Goal: Task Accomplishment & Management: Manage account settings

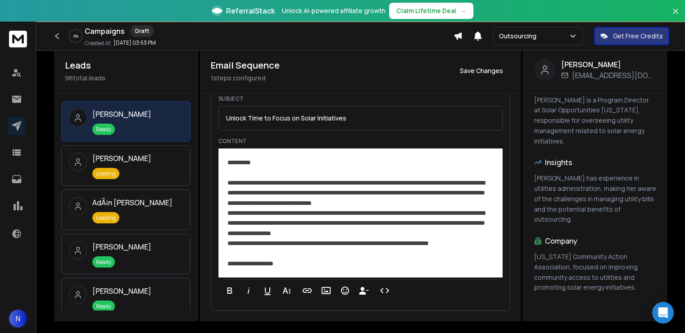
scroll to position [74, 0]
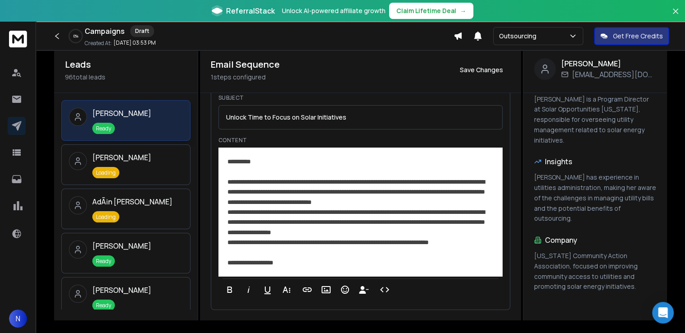
click at [489, 71] on button "Save Changes" at bounding box center [482, 70] width 58 height 18
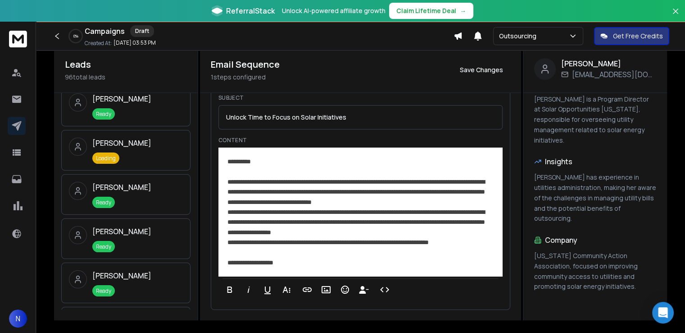
scroll to position [4009, 0]
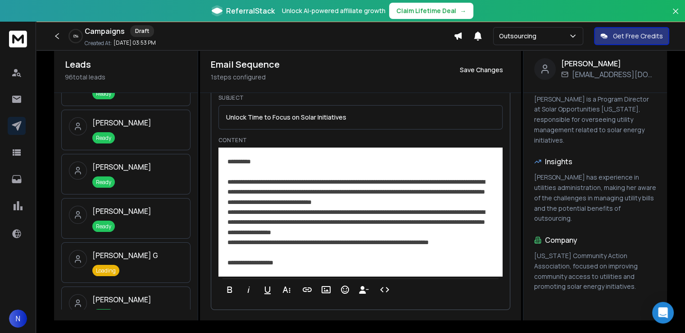
click at [288, 261] on div "**********" at bounding box center [358, 262] width 260 height 10
click at [256, 264] on div "**********" at bounding box center [358, 262] width 260 height 10
click at [242, 262] on div "**********" at bounding box center [358, 262] width 260 height 10
click at [246, 260] on div "**********" at bounding box center [358, 262] width 260 height 10
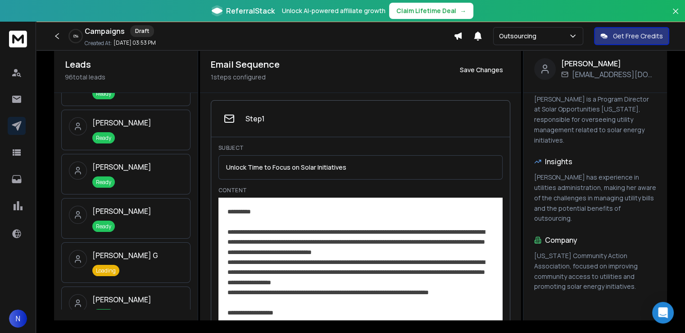
scroll to position [0, 0]
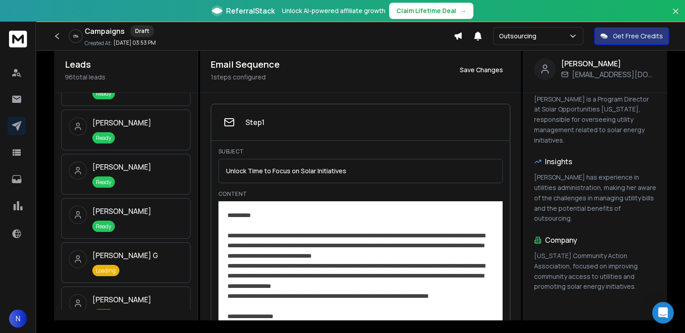
click at [252, 122] on h3 "Step 1" at bounding box center [255, 122] width 19 height 11
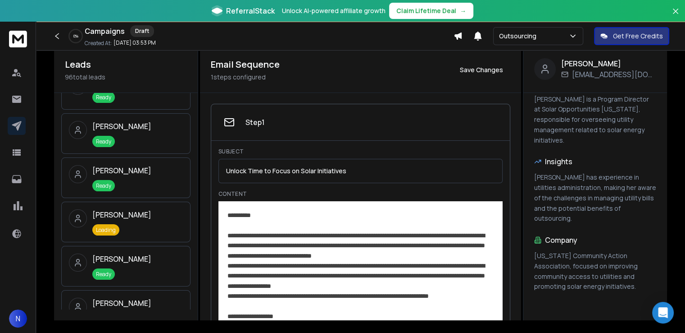
drag, startPoint x: 301, startPoint y: 121, endPoint x: 233, endPoint y: 120, distance: 67.6
click at [301, 121] on div "Step 1" at bounding box center [361, 122] width 284 height 22
click at [233, 120] on icon at bounding box center [229, 121] width 9 height 3
click at [245, 120] on div "Step 1" at bounding box center [242, 122] width 46 height 22
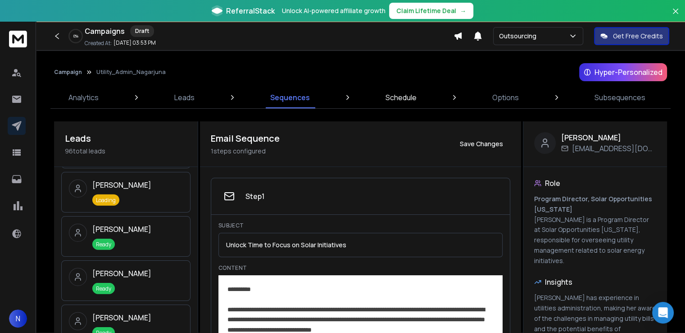
click at [401, 100] on p "Schedule" at bounding box center [401, 97] width 31 height 11
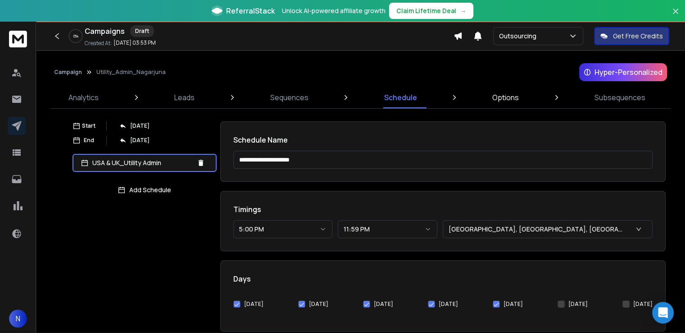
click at [498, 95] on p "Options" at bounding box center [506, 97] width 27 height 11
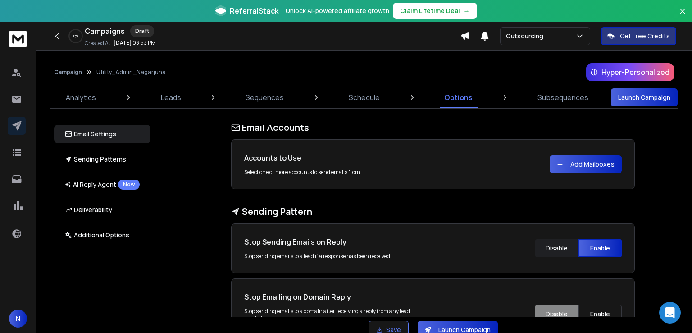
click at [586, 167] on button "Add Mailboxes" at bounding box center [586, 164] width 72 height 18
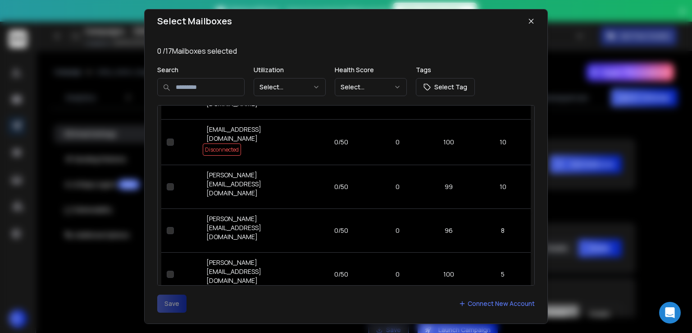
scroll to position [9, 0]
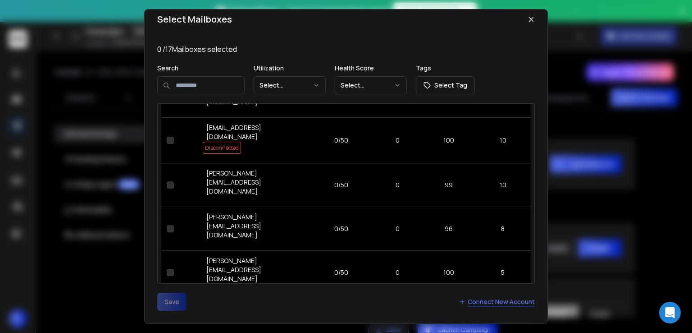
click at [488, 298] on link "Connect New Account" at bounding box center [497, 301] width 76 height 9
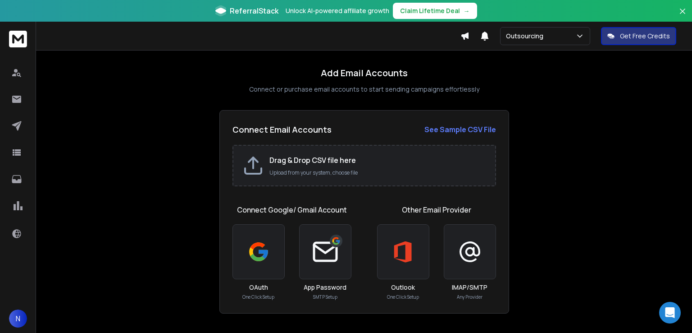
click at [469, 262] on icon at bounding box center [470, 251] width 23 height 27
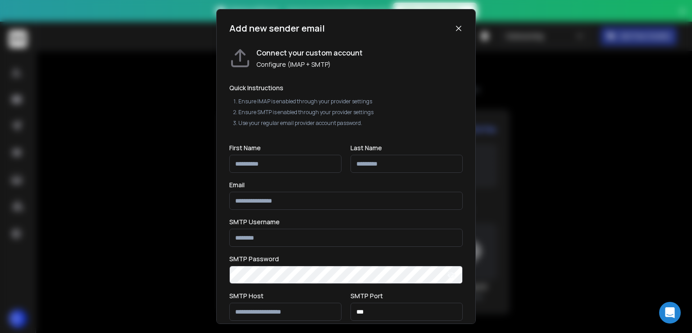
click at [269, 159] on input "text" at bounding box center [285, 164] width 112 height 18
type input "*********"
click at [382, 167] on input "text" at bounding box center [407, 164] width 112 height 18
type input "*"
click at [282, 202] on input "email" at bounding box center [345, 201] width 233 height 18
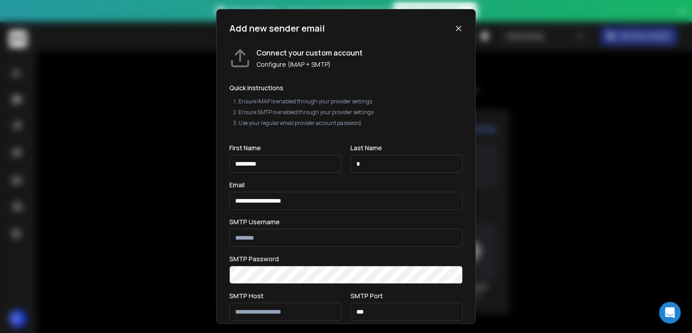
type input "**********"
click at [283, 234] on input "text" at bounding box center [345, 237] width 233 height 18
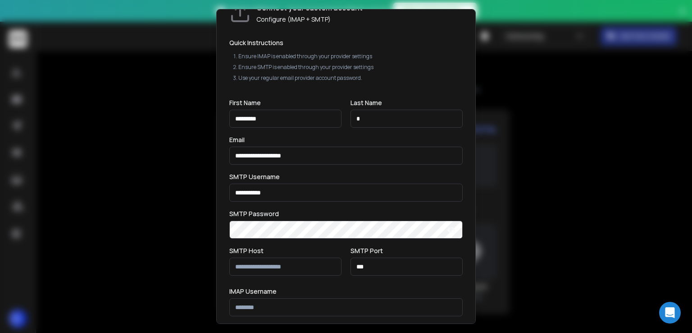
type input "**********"
drag, startPoint x: 279, startPoint y: 195, endPoint x: 160, endPoint y: 176, distance: 121.0
click at [160, 176] on div "**********" at bounding box center [346, 166] width 692 height 333
click at [210, 237] on div "**********" at bounding box center [346, 166] width 692 height 333
click at [224, 208] on div "**********" at bounding box center [346, 166] width 260 height 315
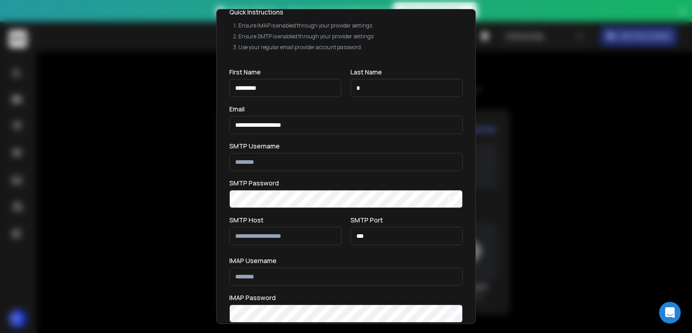
scroll to position [135, 0]
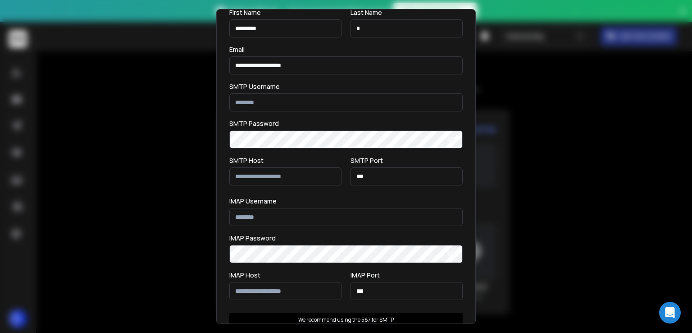
click at [306, 175] on input "text" at bounding box center [285, 176] width 112 height 18
type input "**********"
drag, startPoint x: 378, startPoint y: 178, endPoint x: 349, endPoint y: 177, distance: 29.3
click at [349, 177] on div "**********" at bounding box center [345, 173] width 233 height 32
type input "***"
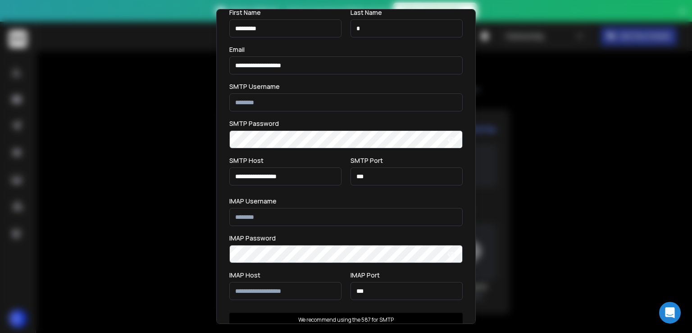
click at [260, 217] on input "text" at bounding box center [345, 217] width 233 height 18
click at [313, 191] on form "**********" at bounding box center [345, 185] width 233 height 353
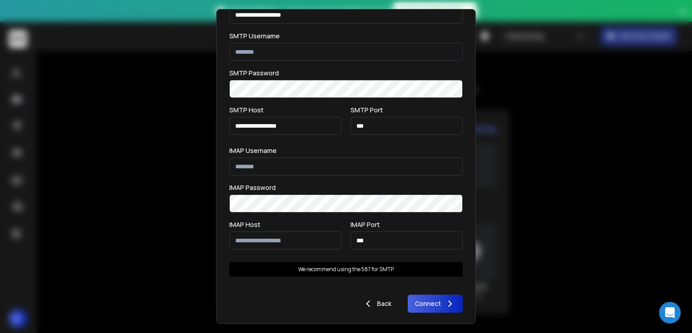
scroll to position [187, 0]
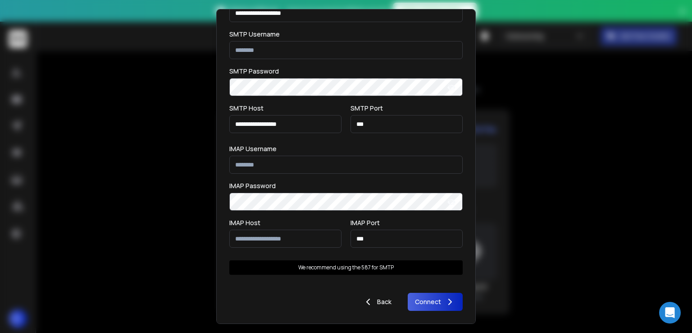
drag, startPoint x: 304, startPoint y: 237, endPoint x: 224, endPoint y: 236, distance: 79.3
click at [224, 236] on div "**********" at bounding box center [346, 166] width 260 height 315
click at [224, 213] on div "**********" at bounding box center [346, 166] width 260 height 315
drag, startPoint x: 304, startPoint y: 125, endPoint x: 214, endPoint y: 118, distance: 90.4
click at [218, 118] on div "**********" at bounding box center [346, 166] width 260 height 315
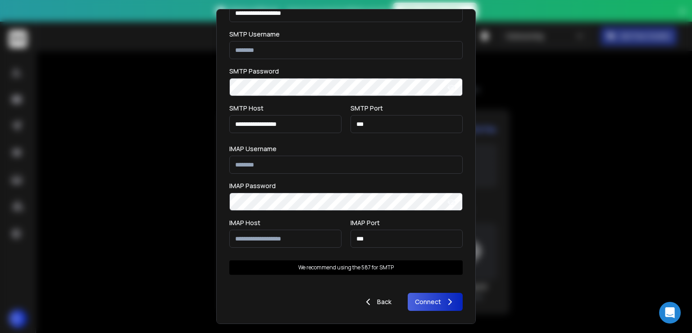
click at [260, 239] on input "text" at bounding box center [285, 238] width 112 height 18
paste input "**********"
click at [250, 237] on input "**********" at bounding box center [285, 238] width 112 height 18
type input "**********"
click at [441, 301] on button "Connect" at bounding box center [435, 301] width 55 height 18
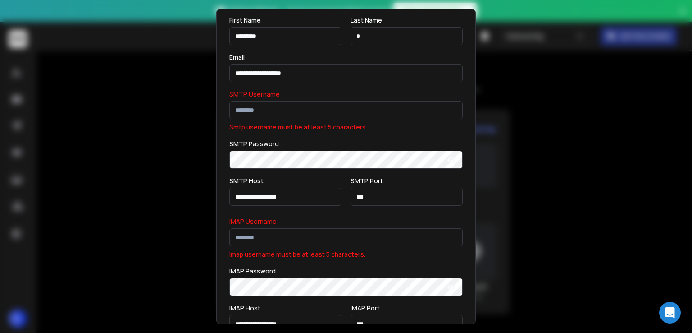
scroll to position [97, 0]
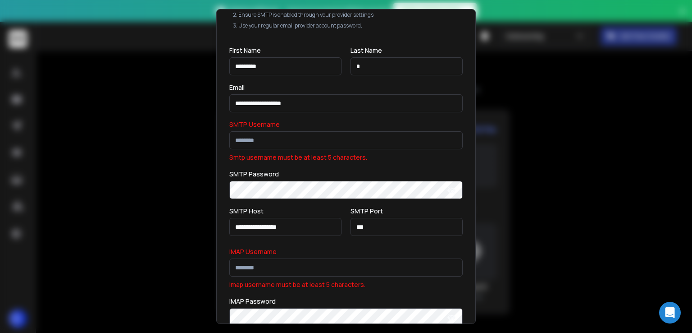
click at [268, 105] on input "**********" at bounding box center [345, 103] width 233 height 18
click at [278, 137] on input "text" at bounding box center [345, 140] width 233 height 18
paste input "**********"
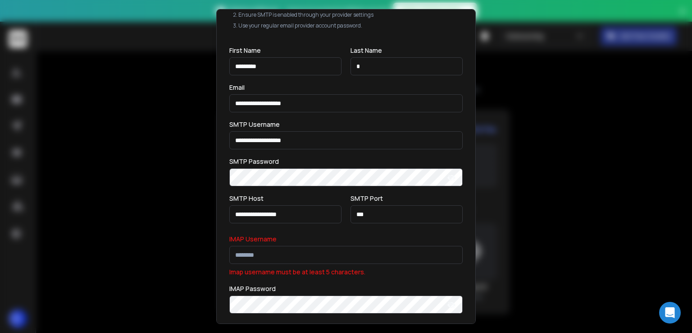
type input "**********"
click at [265, 262] on input "text" at bounding box center [345, 255] width 233 height 18
paste input "**********"
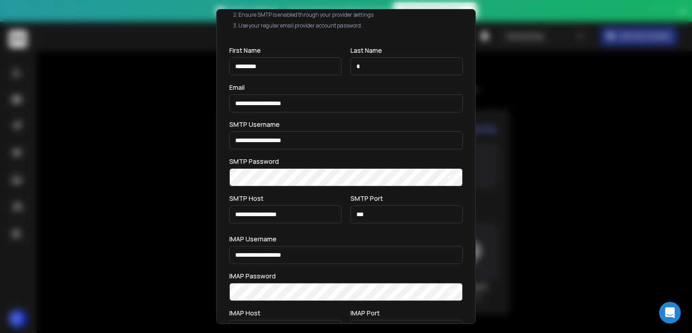
type input "**********"
click at [230, 228] on form "**********" at bounding box center [345, 223] width 233 height 353
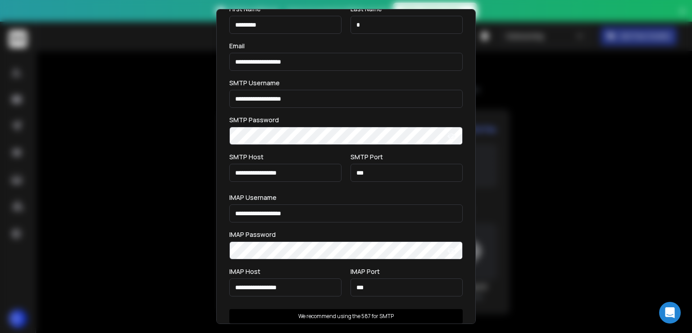
scroll to position [187, 0]
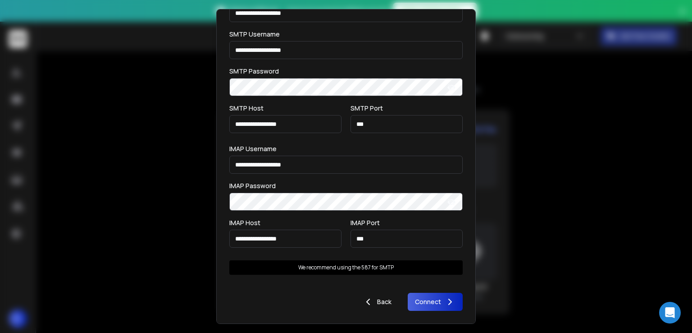
click at [432, 298] on button "Connect" at bounding box center [435, 301] width 55 height 18
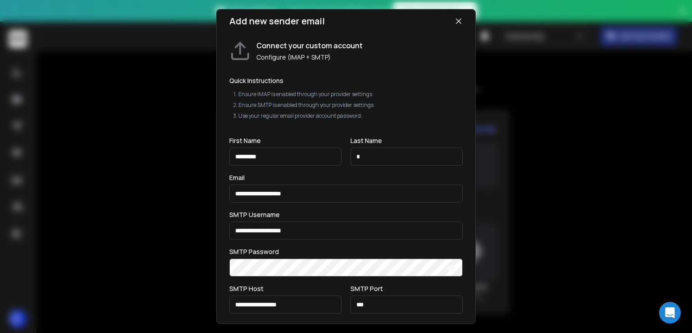
scroll to position [0, 0]
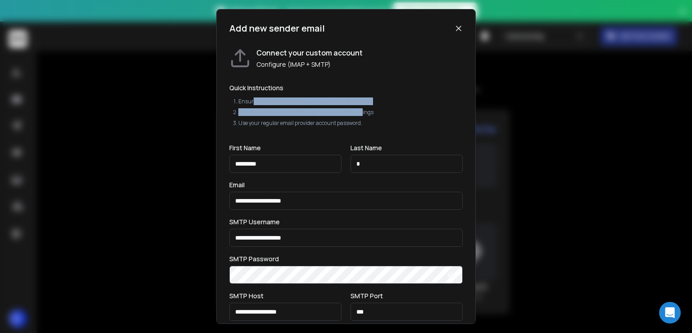
drag, startPoint x: 251, startPoint y: 103, endPoint x: 365, endPoint y: 105, distance: 113.1
click at [365, 105] on ul "Ensure IMAP is enabled through your provider settings Ensure SMTP is enabled th…" at bounding box center [350, 112] width 224 height 29
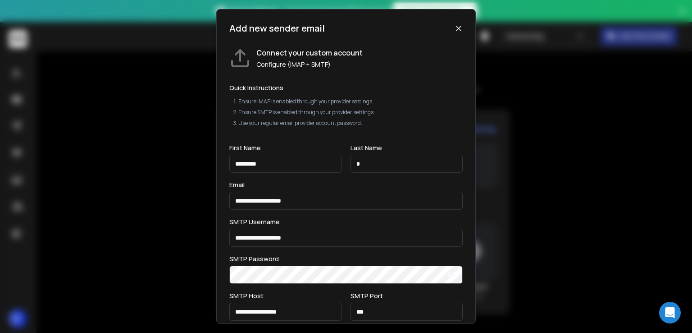
click at [400, 110] on li "Ensure SMTP is enabled through your provider settings" at bounding box center [350, 112] width 224 height 7
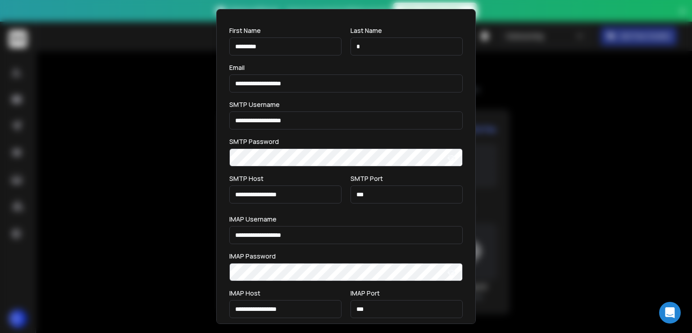
scroll to position [135, 0]
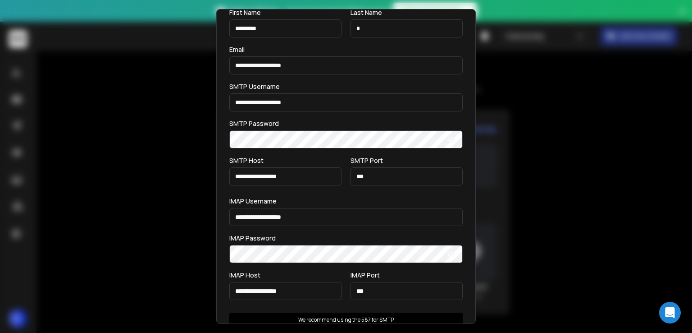
click at [345, 234] on form "**********" at bounding box center [345, 185] width 233 height 353
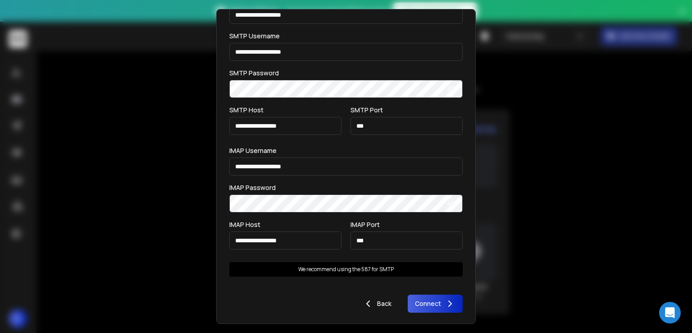
scroll to position [187, 0]
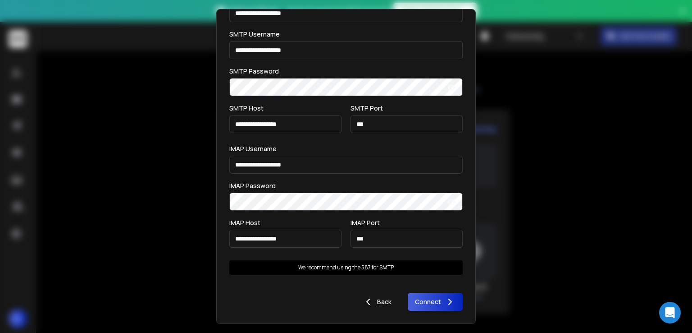
click at [436, 301] on button "Connect" at bounding box center [435, 301] width 55 height 18
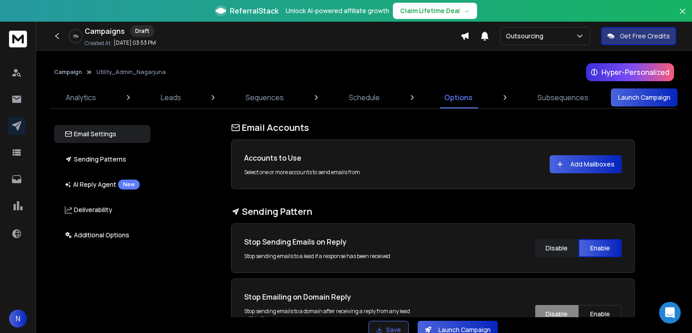
click at [592, 165] on button "Add Mailboxes" at bounding box center [586, 164] width 72 height 18
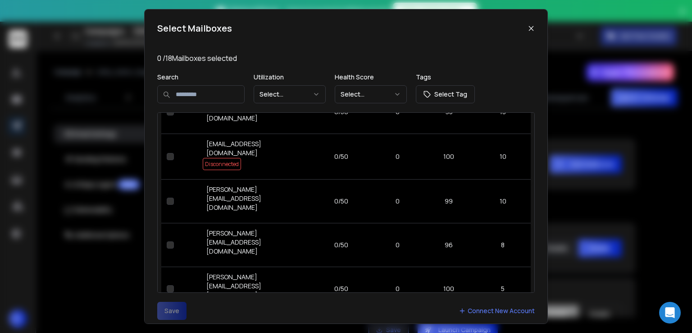
scroll to position [411, 0]
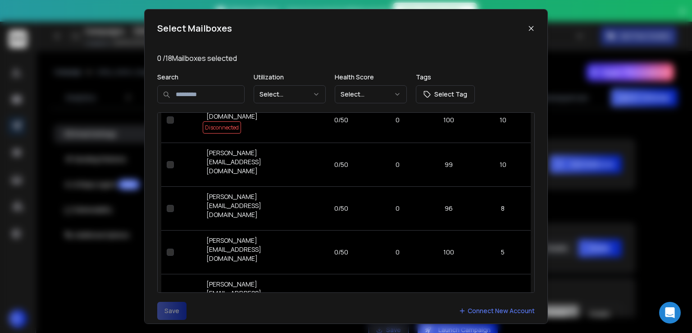
click at [172, 311] on button "Save" at bounding box center [171, 310] width 29 height 18
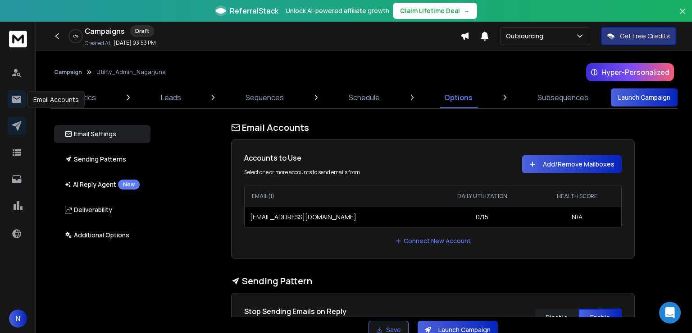
click at [19, 98] on icon at bounding box center [16, 99] width 9 height 7
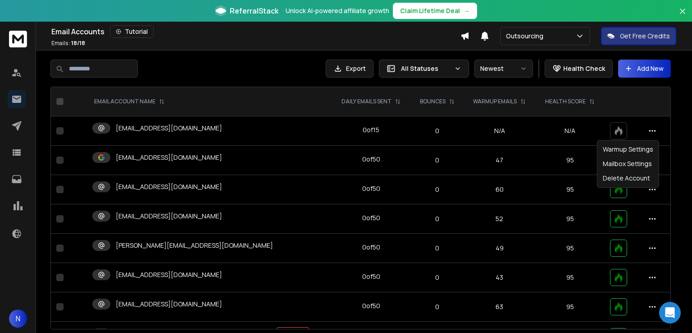
click at [648, 132] on icon at bounding box center [652, 131] width 8 height 8
click at [625, 164] on div "Mailbox Settings" at bounding box center [628, 163] width 58 height 14
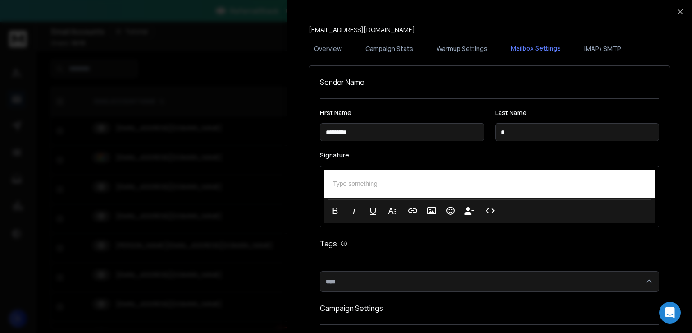
click at [357, 192] on div at bounding box center [489, 183] width 331 height 28
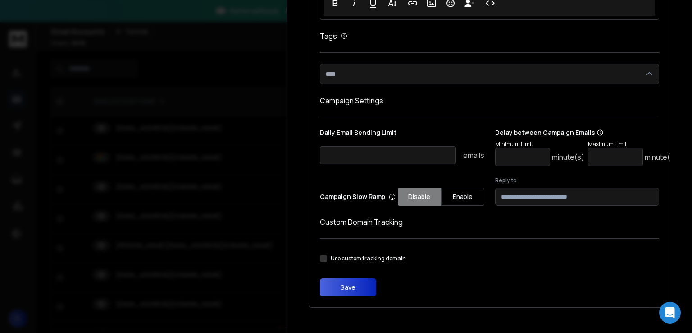
scroll to position [323, 0]
drag, startPoint x: 350, startPoint y: 150, endPoint x: 299, endPoint y: 146, distance: 51.1
click at [299, 146] on div "**********" at bounding box center [489, 7] width 383 height 629
type input "**"
click at [416, 128] on p "Daily Email Sending Limit" at bounding box center [402, 134] width 164 height 13
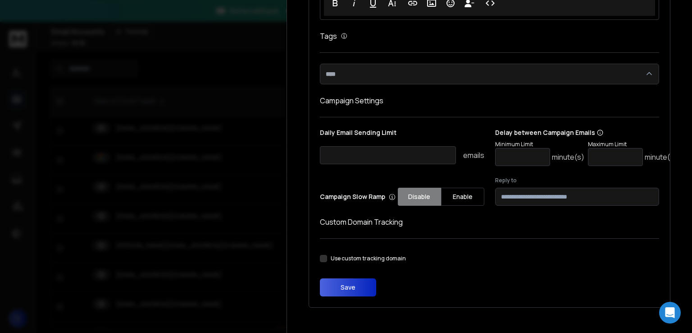
drag, startPoint x: 512, startPoint y: 152, endPoint x: 488, endPoint y: 151, distance: 24.3
click at [488, 151] on div "Daily Email Sending Limit ** emails Delay between Campaign Emails Minimum Limit…" at bounding box center [489, 167] width 339 height 78
drag, startPoint x: 605, startPoint y: 151, endPoint x: 594, endPoint y: 152, distance: 11.3
click at [594, 152] on input "**" at bounding box center [615, 157] width 55 height 18
drag, startPoint x: 521, startPoint y: 154, endPoint x: 490, endPoint y: 152, distance: 30.7
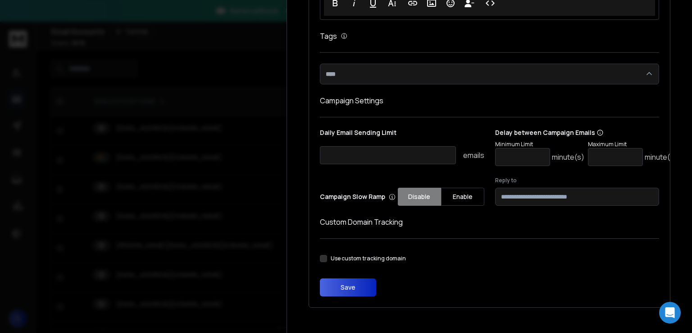
click at [490, 152] on div "Daily Email Sending Limit ** emails Delay between Campaign Emails Minimum Limit…" at bounding box center [489, 167] width 339 height 78
type input "**"
click at [428, 177] on div "Campaign Slow Ramp Disable Enable" at bounding box center [402, 191] width 164 height 29
click at [362, 278] on button "Save" at bounding box center [348, 287] width 56 height 18
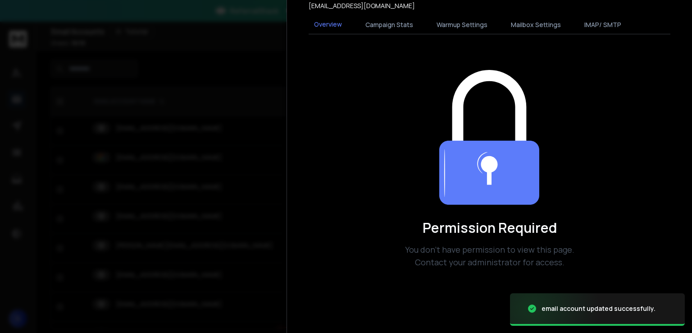
scroll to position [24, 0]
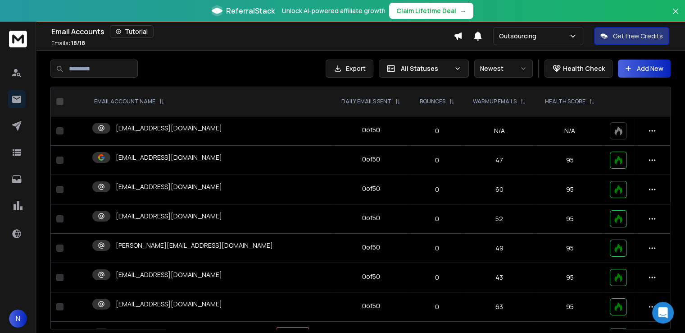
click at [615, 128] on icon at bounding box center [619, 130] width 8 height 9
click at [157, 156] on p "[EMAIL_ADDRESS][DOMAIN_NAME]" at bounding box center [169, 157] width 106 height 9
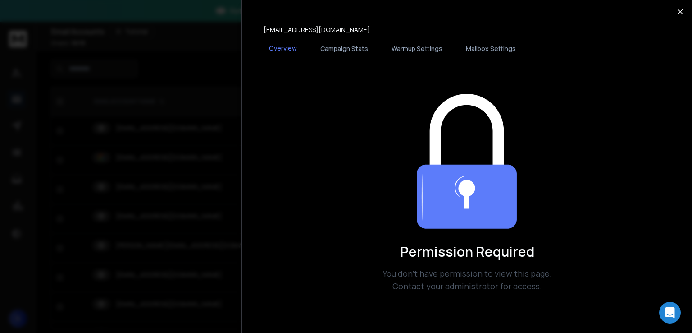
click at [677, 10] on icon "button" at bounding box center [680, 11] width 9 height 9
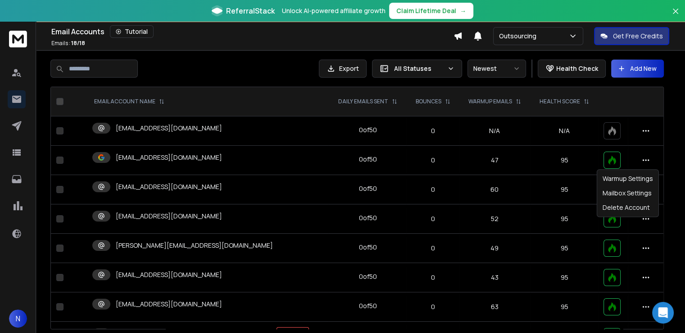
click at [638, 160] on button at bounding box center [646, 159] width 25 height 15
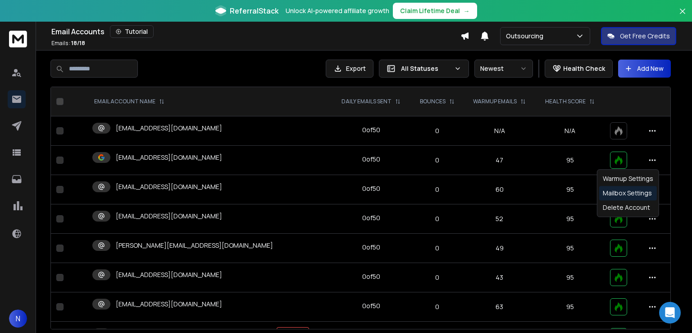
click at [618, 190] on div "Mailbox Settings" at bounding box center [628, 193] width 58 height 14
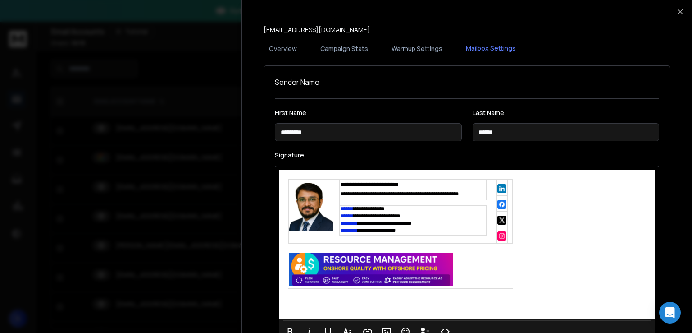
click at [560, 266] on div "**********" at bounding box center [467, 243] width 376 height 149
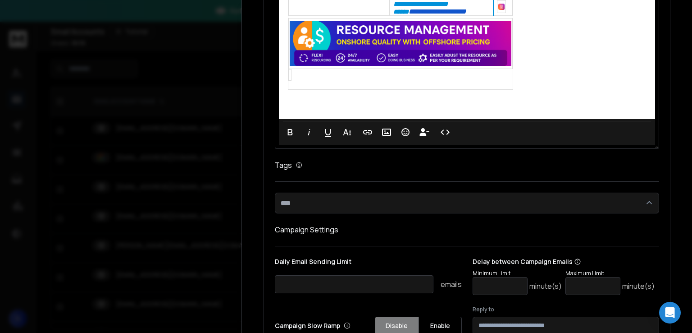
scroll to position [357, 0]
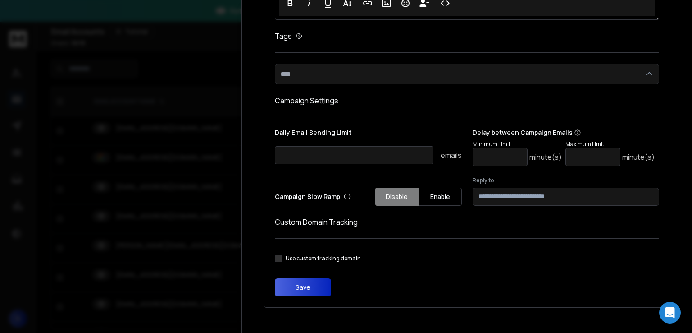
click at [305, 287] on button "Save" at bounding box center [303, 287] width 56 height 18
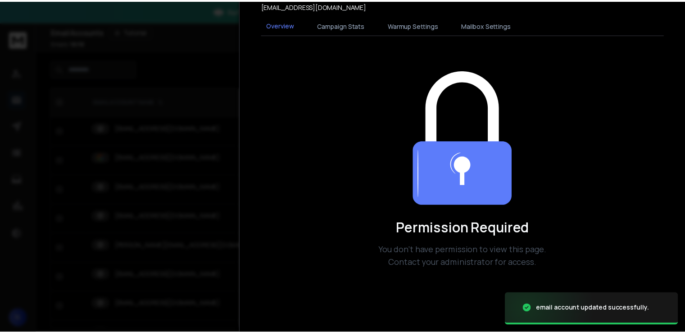
scroll to position [24, 0]
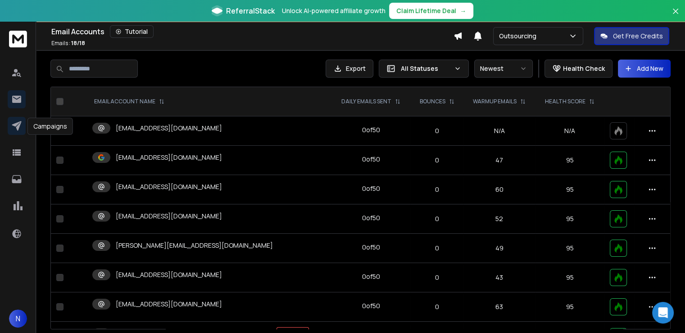
click at [14, 123] on icon at bounding box center [16, 125] width 11 height 11
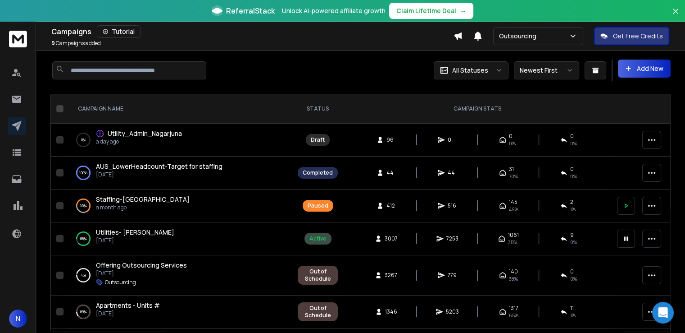
click at [622, 202] on icon at bounding box center [626, 205] width 8 height 8
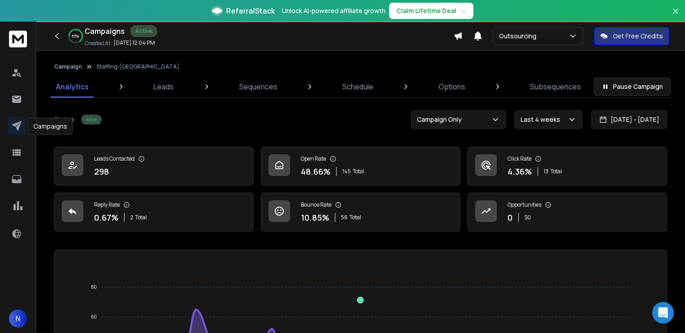
click at [16, 129] on icon at bounding box center [16, 125] width 11 height 11
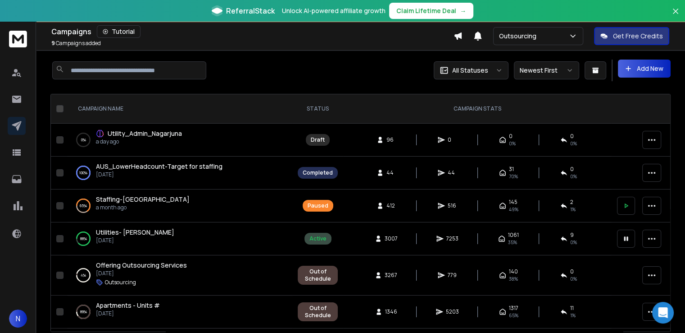
click at [162, 134] on span "Utility_Admin_Nagarjuna" at bounding box center [145, 133] width 74 height 9
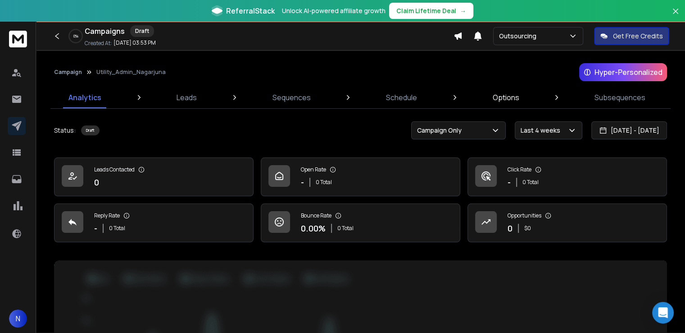
click at [504, 102] on p "Options" at bounding box center [506, 97] width 27 height 11
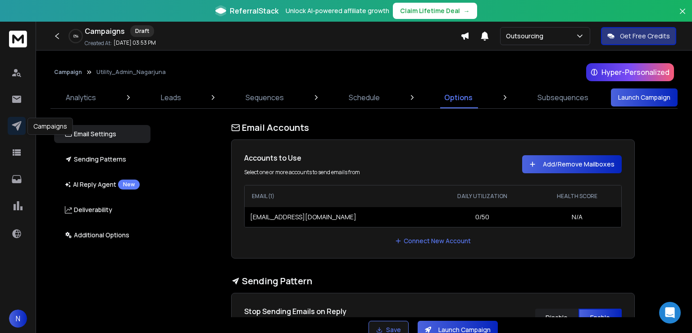
click at [18, 126] on icon at bounding box center [16, 125] width 9 height 9
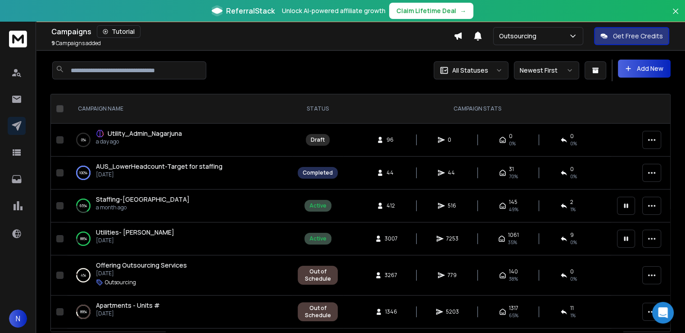
click at [182, 143] on p "a day ago" at bounding box center [139, 141] width 86 height 7
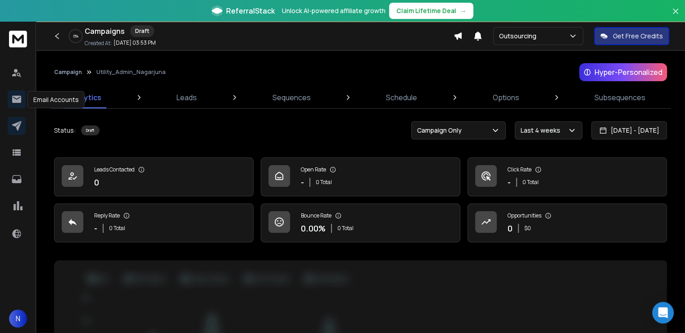
click at [18, 100] on icon at bounding box center [16, 99] width 9 height 7
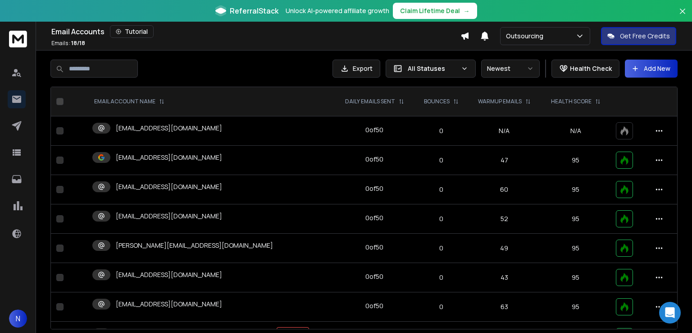
click at [655, 128] on icon at bounding box center [659, 131] width 8 height 8
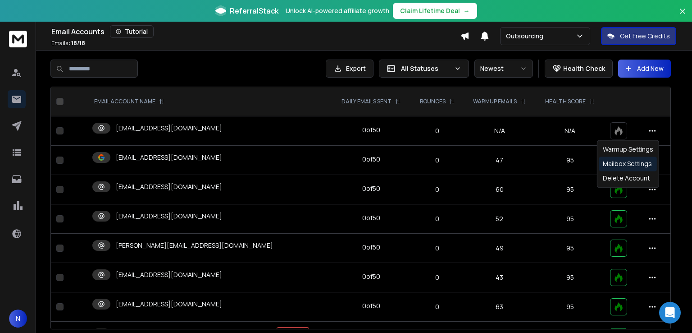
click at [616, 163] on div "Mailbox Settings" at bounding box center [628, 163] width 58 height 14
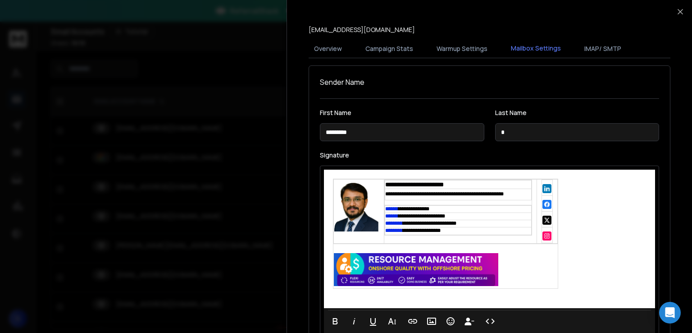
click at [461, 46] on button "Warmup Settings" at bounding box center [462, 49] width 62 height 20
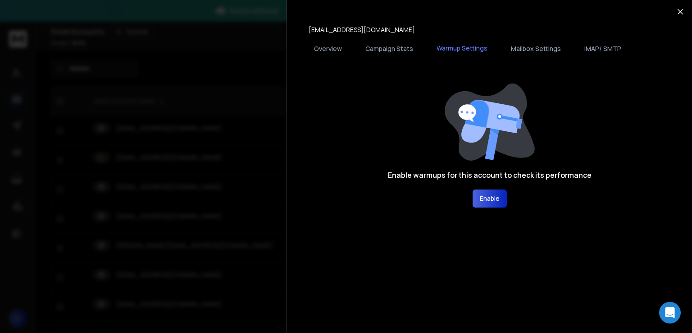
click at [679, 11] on icon "button" at bounding box center [680, 11] width 5 height 5
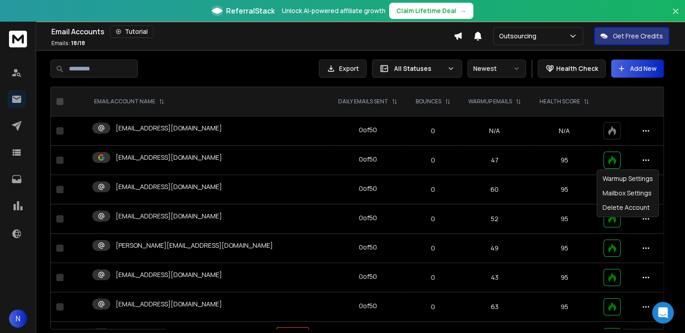
click at [643, 160] on icon at bounding box center [646, 160] width 8 height 8
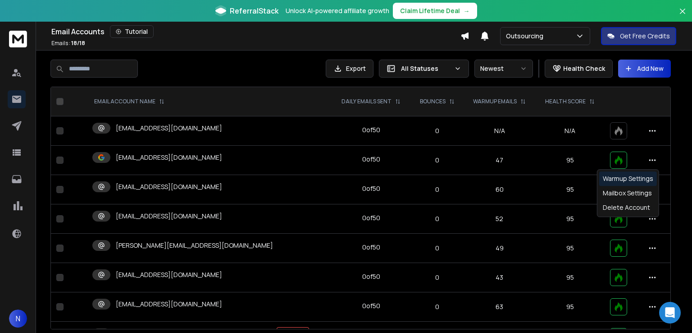
click at [622, 181] on div "Warmup Settings" at bounding box center [628, 178] width 58 height 14
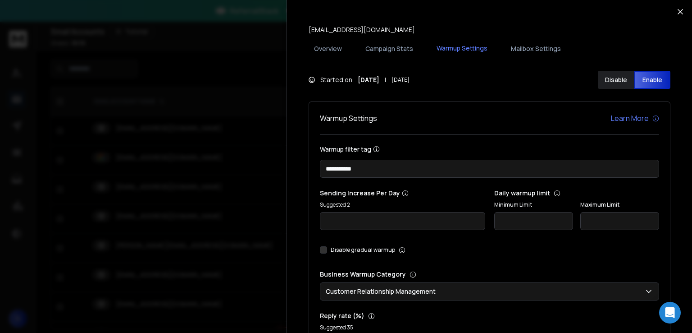
click at [679, 12] on icon "button" at bounding box center [680, 11] width 9 height 9
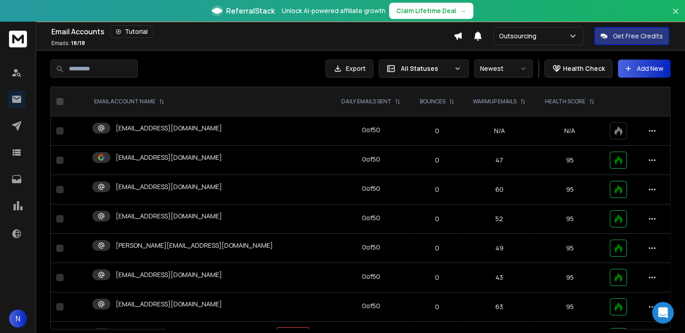
click at [648, 132] on icon at bounding box center [652, 131] width 8 height 8
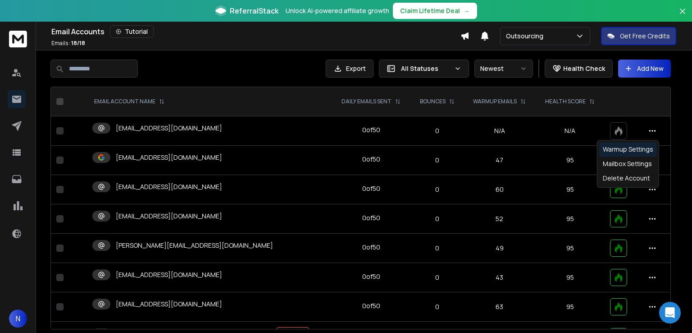
click at [630, 148] on div "Warmup Settings" at bounding box center [628, 149] width 58 height 14
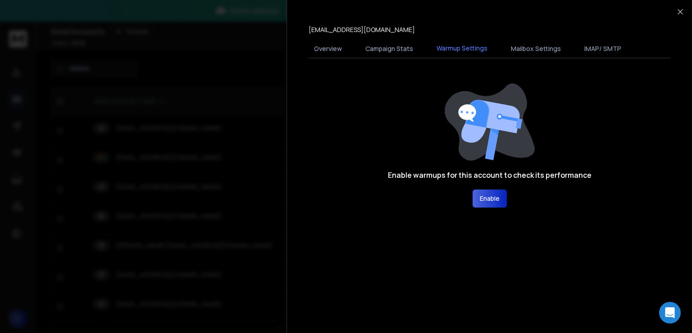
click at [493, 195] on button "Enable" at bounding box center [490, 198] width 34 height 18
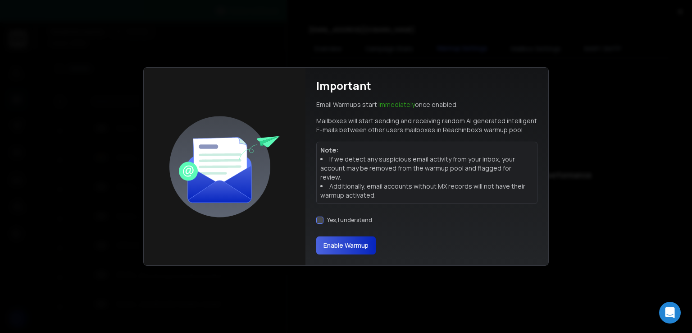
click at [318, 216] on button "Yes, I understand" at bounding box center [319, 219] width 7 height 7
click at [344, 240] on button "Enable Warmup" at bounding box center [345, 245] width 59 height 18
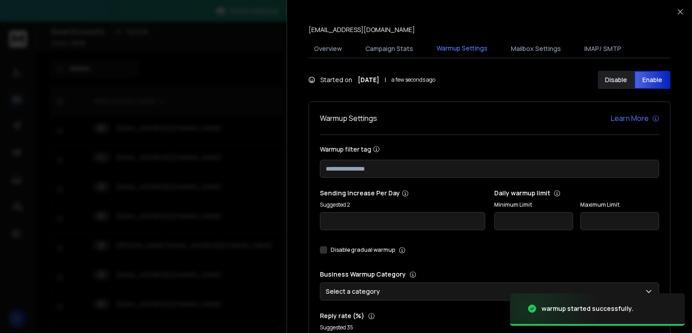
type input "**********"
type input "*"
type input "**"
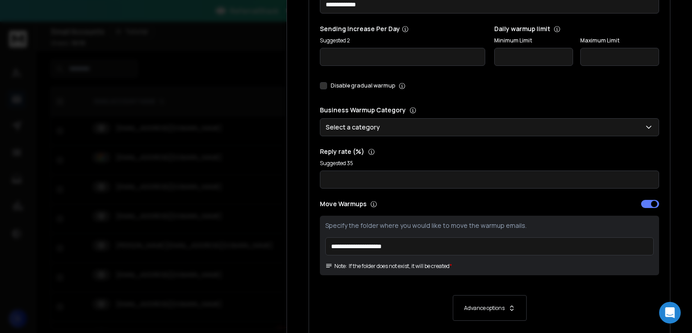
scroll to position [225, 0]
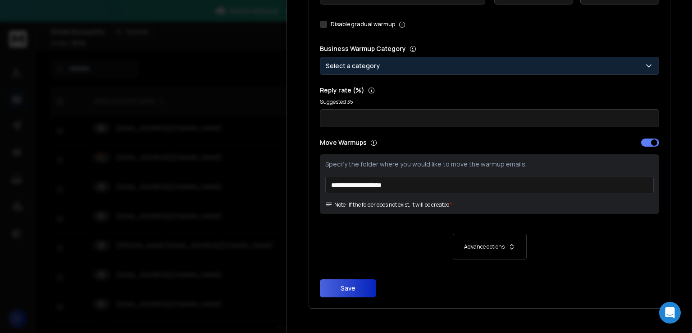
click at [350, 69] on p "Select a category" at bounding box center [355, 65] width 58 height 9
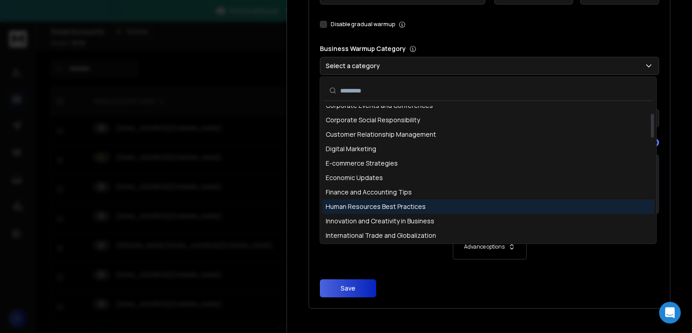
scroll to position [0, 0]
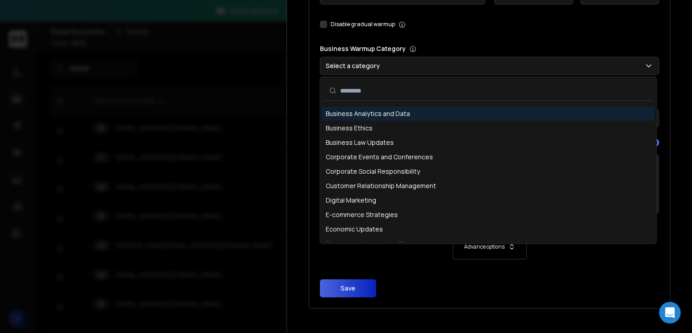
click at [452, 34] on div at bounding box center [346, 166] width 692 height 333
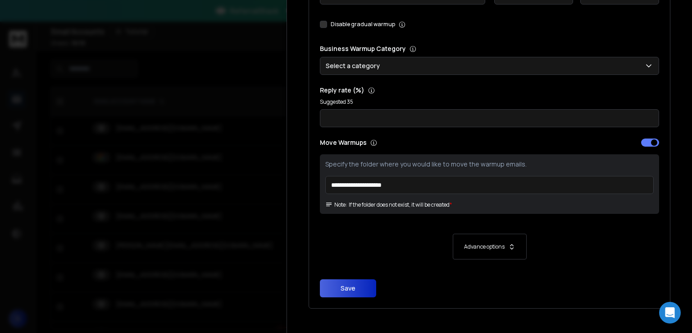
click at [338, 292] on button "Save" at bounding box center [348, 288] width 56 height 18
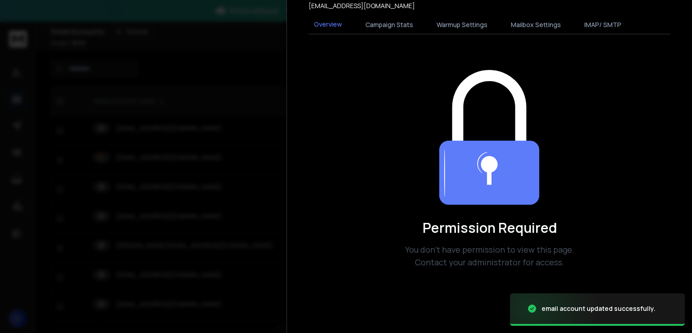
scroll to position [24, 0]
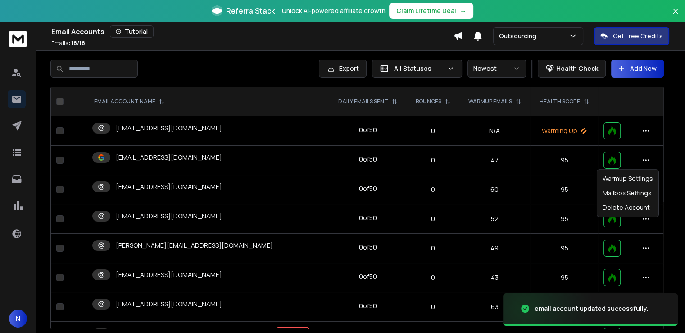
click at [638, 158] on button at bounding box center [646, 159] width 25 height 15
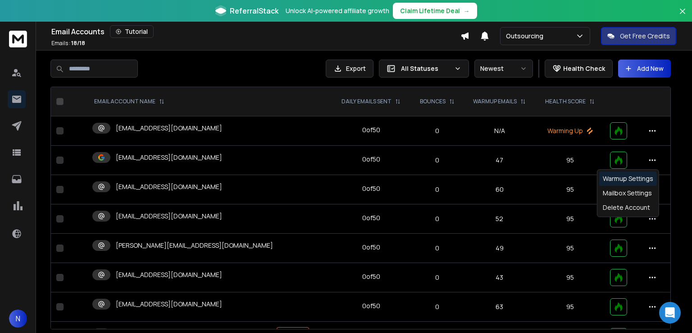
click at [626, 181] on div "Warmup Settings" at bounding box center [628, 178] width 58 height 14
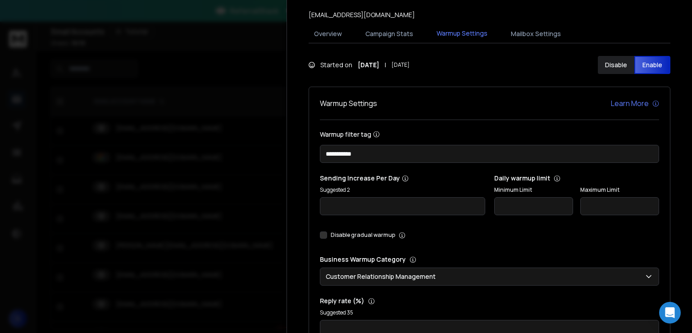
scroll to position [0, 0]
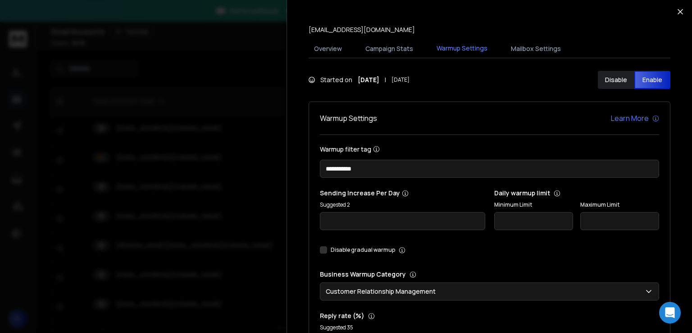
click at [678, 13] on icon "button" at bounding box center [680, 11] width 9 height 9
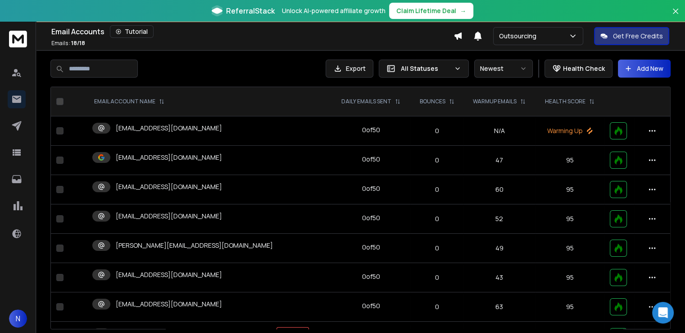
click at [648, 129] on icon at bounding box center [652, 131] width 8 height 8
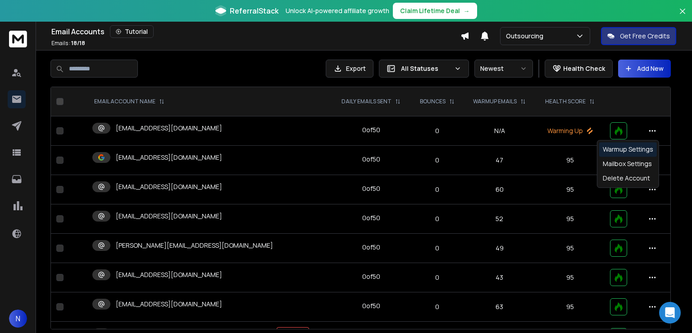
click at [629, 151] on div "Warmup Settings" at bounding box center [628, 149] width 58 height 14
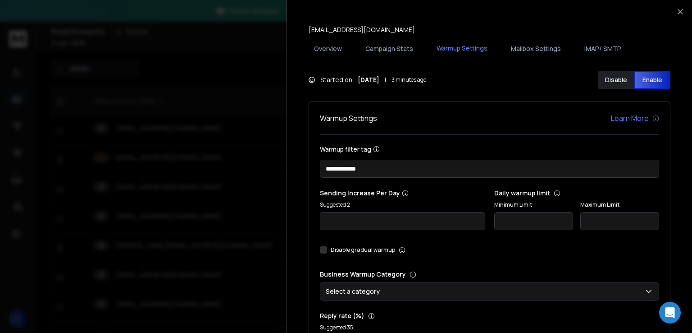
click at [368, 169] on input "**********" at bounding box center [489, 169] width 339 height 18
drag, startPoint x: 389, startPoint y: 169, endPoint x: 320, endPoint y: 168, distance: 69.4
click at [320, 168] on input "**********" at bounding box center [489, 169] width 339 height 18
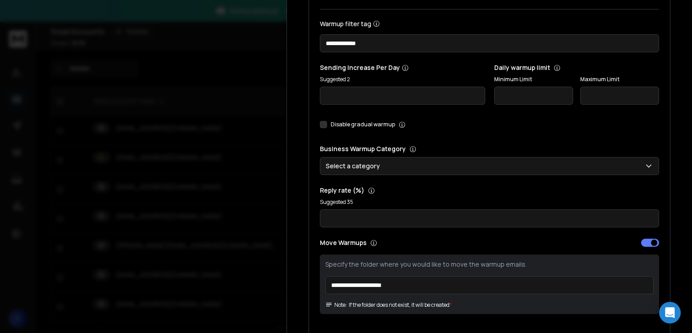
scroll to position [180, 0]
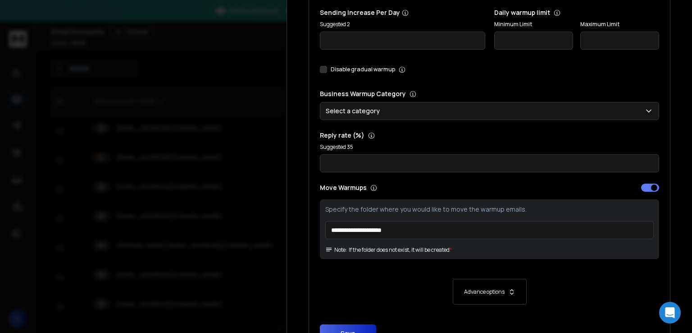
drag, startPoint x: 370, startPoint y: 105, endPoint x: 372, endPoint y: 109, distance: 4.6
click at [370, 105] on button "Select a category" at bounding box center [489, 111] width 339 height 18
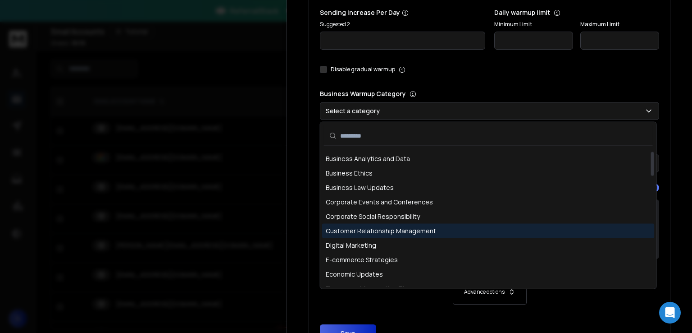
click at [385, 233] on span "Customer Relationship Management" at bounding box center [381, 230] width 110 height 9
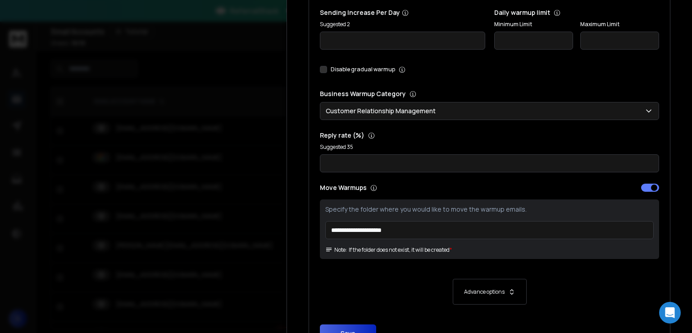
drag, startPoint x: 328, startPoint y: 163, endPoint x: 311, endPoint y: 161, distance: 16.8
click at [311, 161] on div "**********" at bounding box center [490, 137] width 362 height 432
click at [415, 185] on p "Move Warmups" at bounding box center [403, 187] width 167 height 9
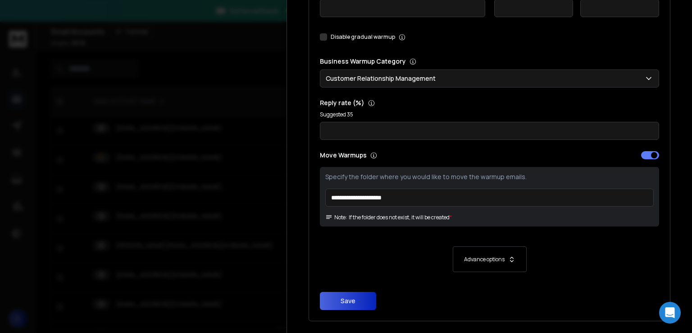
scroll to position [225, 0]
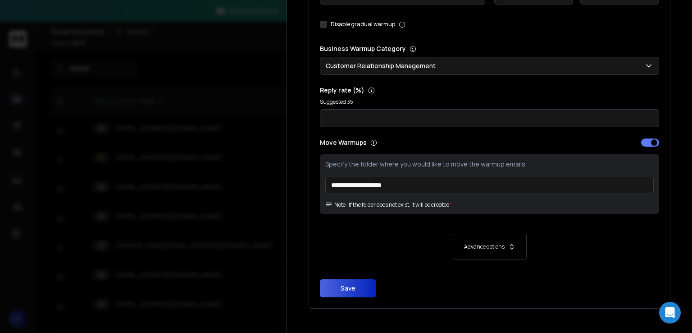
click at [488, 246] on p "Advance options" at bounding box center [484, 246] width 41 height 7
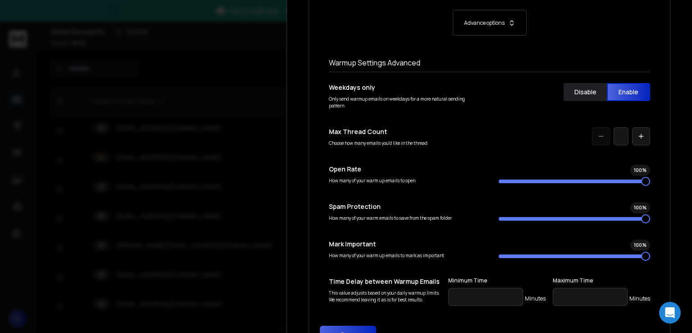
scroll to position [509, 0]
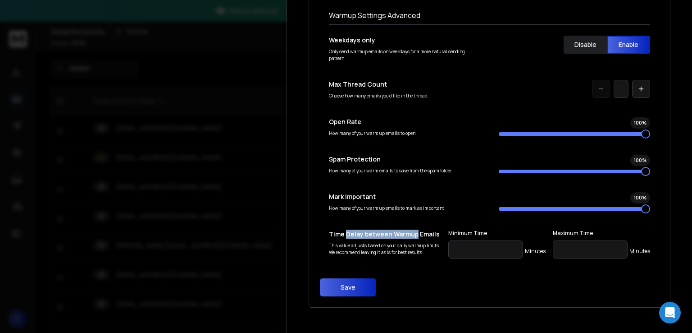
drag, startPoint x: 344, startPoint y: 220, endPoint x: 422, endPoint y: 224, distance: 77.6
click at [422, 229] on p "Time Delay between Warmup Emails" at bounding box center [387, 233] width 116 height 9
click at [332, 230] on p "Time Delay between Warmup Emails" at bounding box center [387, 233] width 116 height 9
click at [355, 287] on button "Save" at bounding box center [348, 287] width 56 height 18
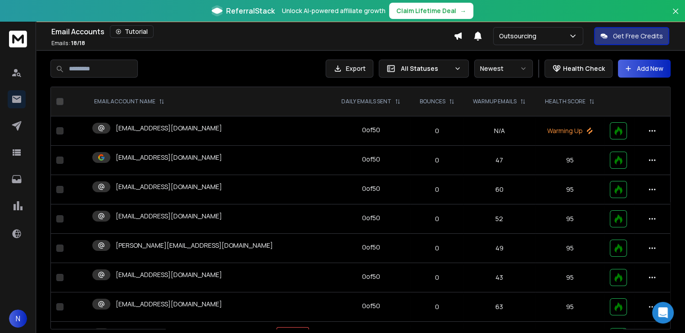
click at [203, 128] on div "[EMAIL_ADDRESS][DOMAIN_NAME]" at bounding box center [209, 128] width 234 height 11
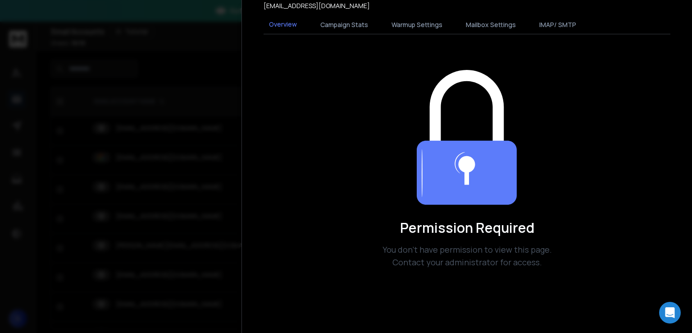
scroll to position [0, 0]
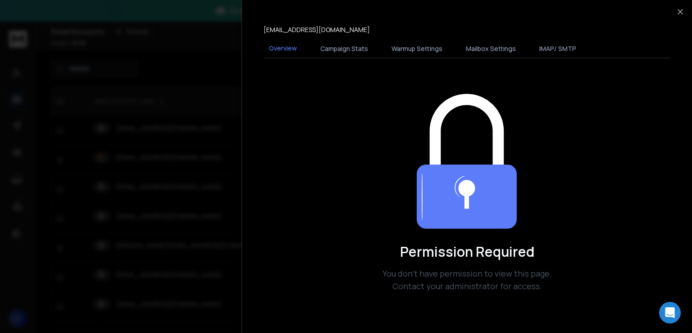
click at [339, 47] on button "Campaign Stats" at bounding box center [344, 49] width 59 height 20
click at [400, 44] on button "Warmup Settings" at bounding box center [417, 49] width 62 height 20
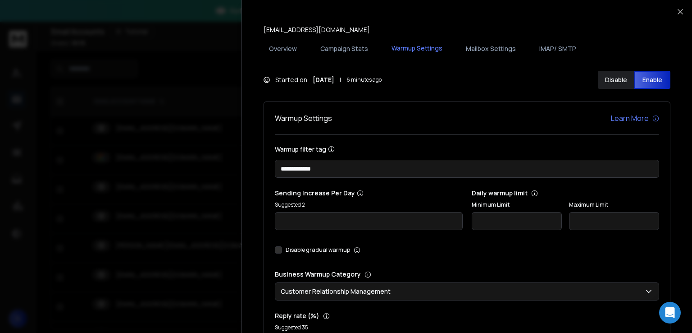
click at [478, 47] on button "Mailbox Settings" at bounding box center [491, 49] width 61 height 20
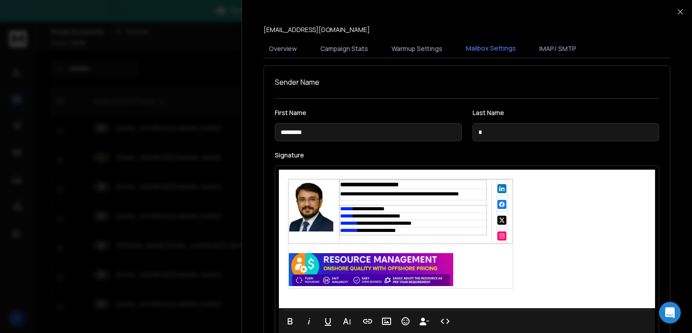
click at [549, 41] on button "IMAP/ SMTP" at bounding box center [558, 49] width 48 height 20
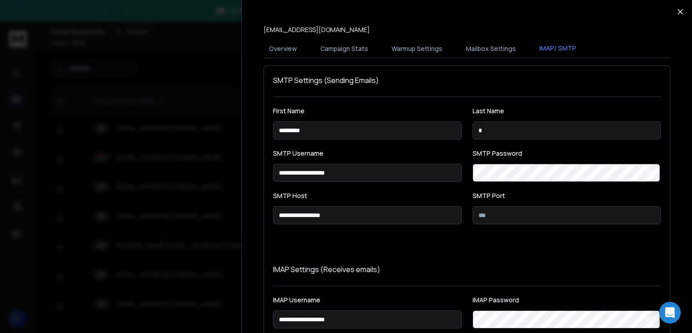
click at [680, 11] on icon "button" at bounding box center [680, 11] width 9 height 9
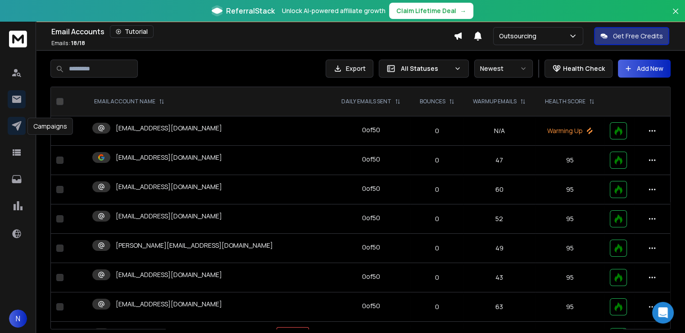
click at [21, 128] on icon at bounding box center [16, 125] width 11 height 11
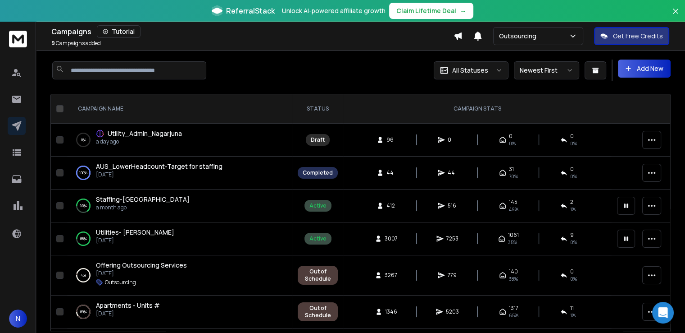
click at [181, 138] on p "a day ago" at bounding box center [139, 141] width 86 height 7
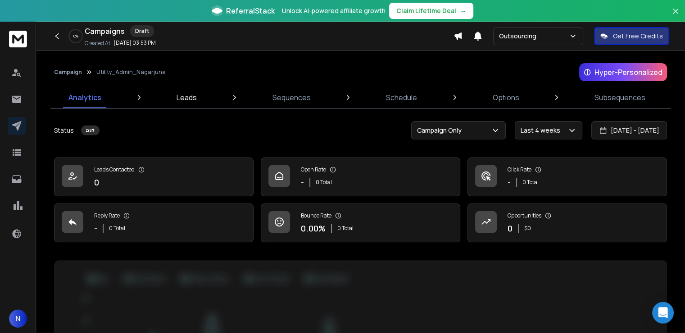
click at [182, 102] on p "Leads" at bounding box center [187, 97] width 20 height 11
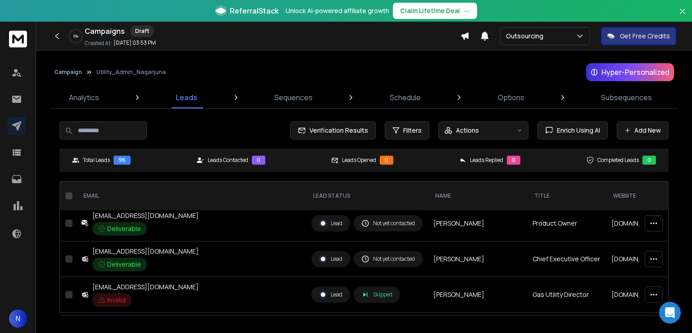
scroll to position [225, 0]
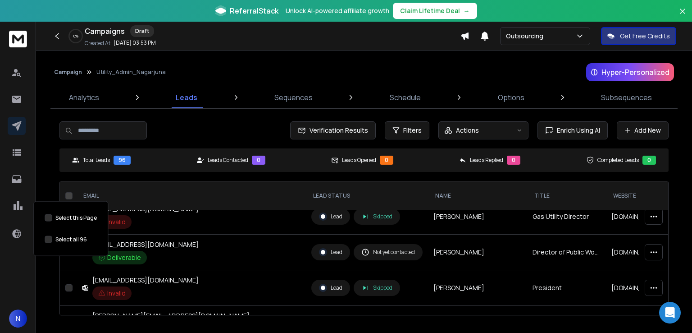
click at [68, 195] on button "Select this Page" at bounding box center [68, 195] width 7 height 7
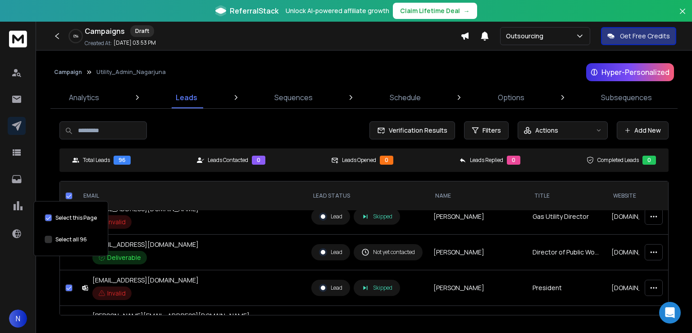
click at [61, 238] on label "Select all 96" at bounding box center [71, 239] width 32 height 7
click at [50, 238] on button "Select this Page" at bounding box center [48, 239] width 7 height 7
click at [68, 196] on button "Select this Page" at bounding box center [68, 195] width 7 height 7
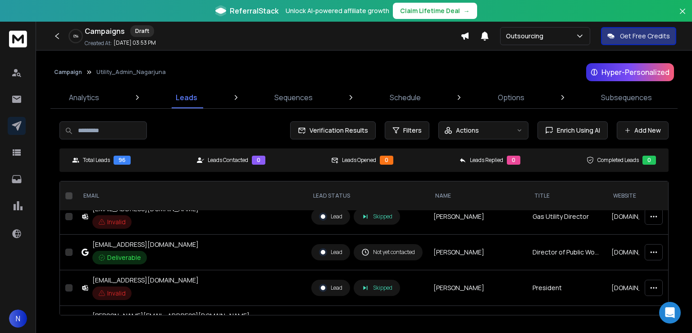
click at [252, 132] on div "Verification Results Filters Actions Enrich Using AI Add New" at bounding box center [363, 130] width 609 height 18
click at [331, 127] on span "Verification Results" at bounding box center [337, 130] width 62 height 9
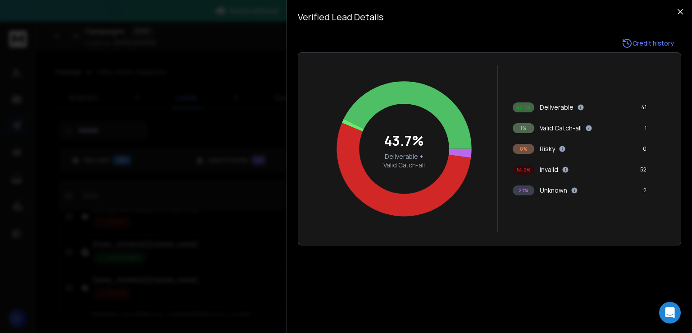
click at [681, 12] on icon "button" at bounding box center [680, 11] width 5 height 5
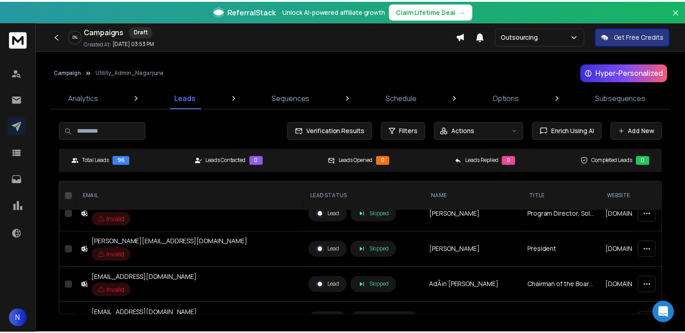
scroll to position [0, 0]
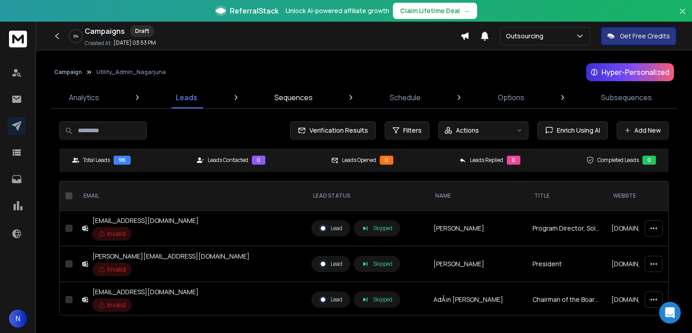
click at [299, 98] on p "Sequences" at bounding box center [293, 97] width 38 height 11
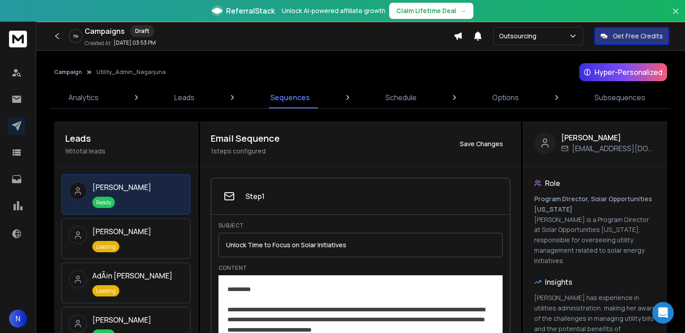
click at [307, 245] on p "Unlock Time to Focus on Solar Initiatives" at bounding box center [360, 244] width 269 height 9
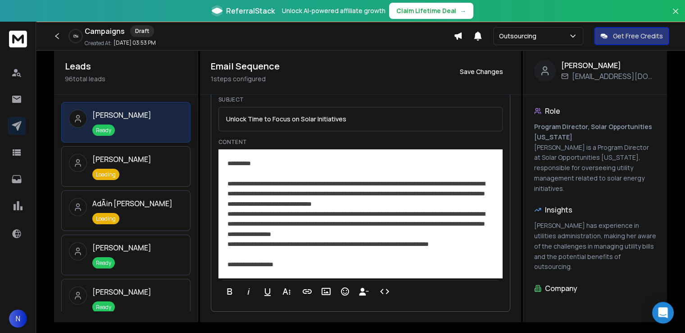
scroll to position [74, 0]
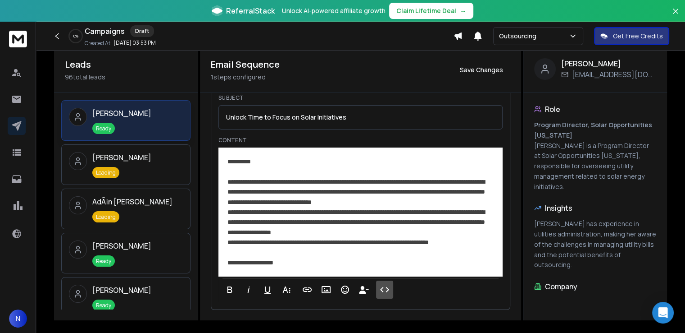
click at [385, 290] on icon "button" at bounding box center [384, 289] width 11 height 11
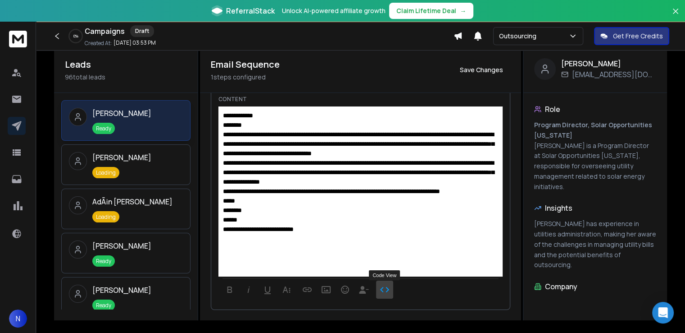
click at [386, 290] on icon "button" at bounding box center [384, 289] width 9 height 5
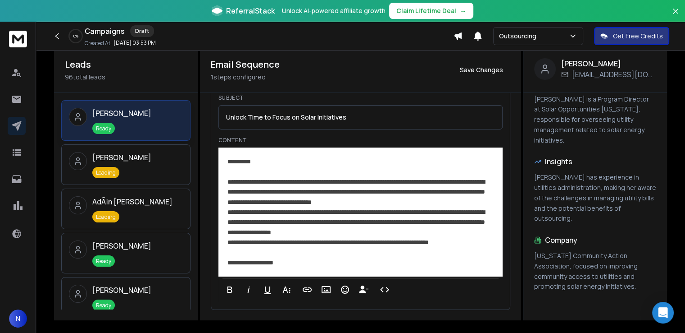
scroll to position [0, 0]
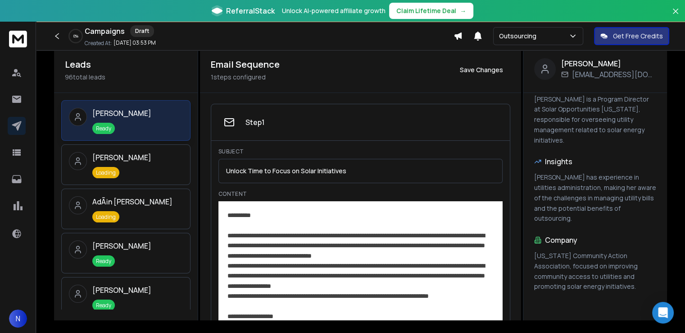
click at [235, 67] on h2 "Email Sequence" at bounding box center [245, 64] width 69 height 13
click at [122, 67] on h2 "Leads" at bounding box center [126, 64] width 122 height 13
click at [485, 71] on button "Save Changes" at bounding box center [482, 70] width 58 height 18
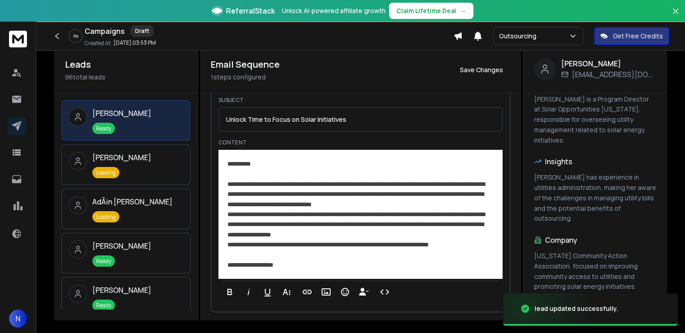
scroll to position [54, 0]
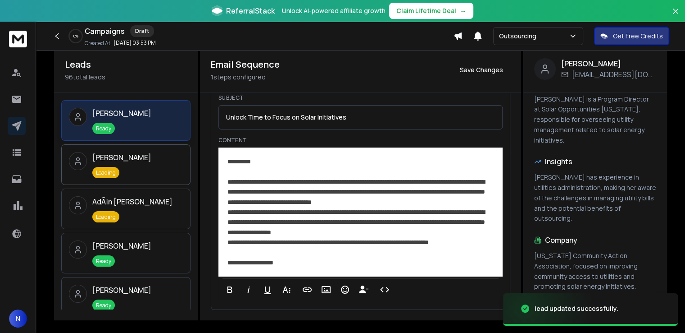
click at [137, 161] on div "[PERSON_NAME]" at bounding box center [137, 157] width 91 height 11
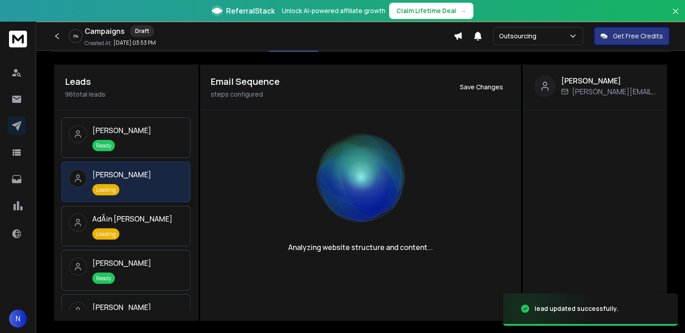
scroll to position [0, 0]
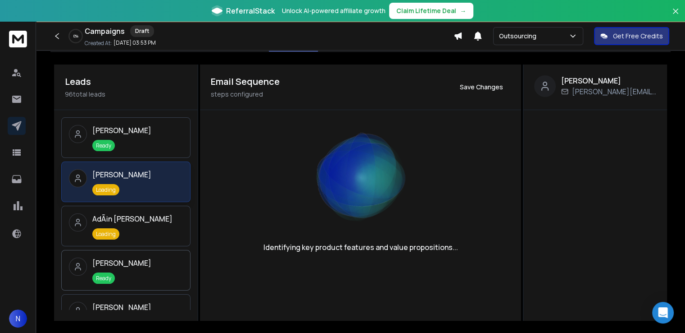
click at [113, 262] on h3 "[PERSON_NAME]" at bounding box center [121, 262] width 59 height 11
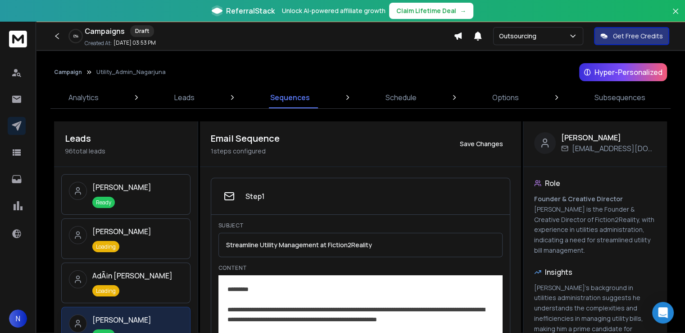
click at [298, 99] on p "Sequences" at bounding box center [290, 97] width 40 height 11
click at [110, 189] on h3 "[PERSON_NAME]" at bounding box center [121, 187] width 59 height 11
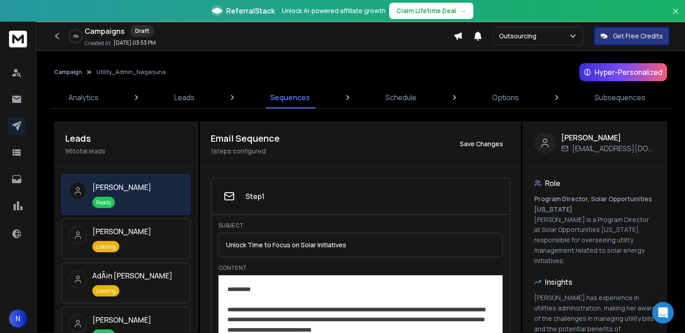
click at [584, 73] on div "Hyper-Personalized" at bounding box center [623, 72] width 88 height 18
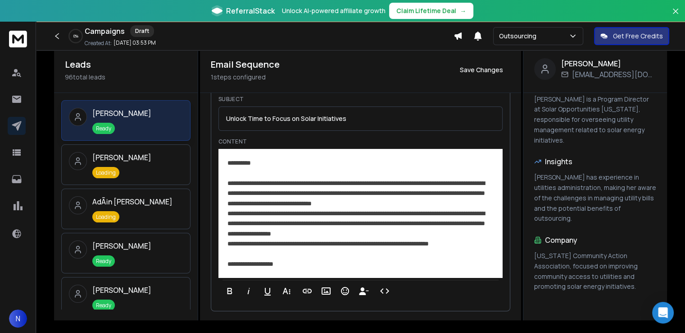
scroll to position [54, 0]
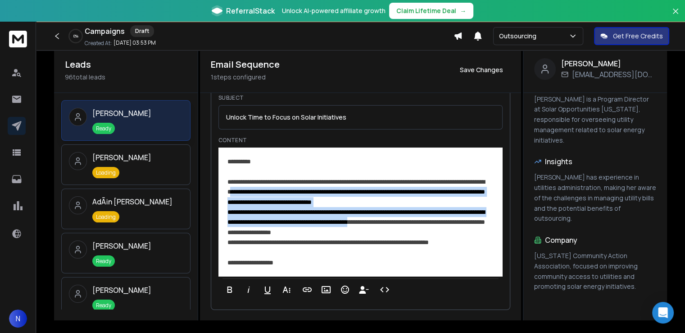
drag, startPoint x: 427, startPoint y: 225, endPoint x: 296, endPoint y: 186, distance: 137.2
click at [296, 186] on div "**********" at bounding box center [361, 211] width 284 height 129
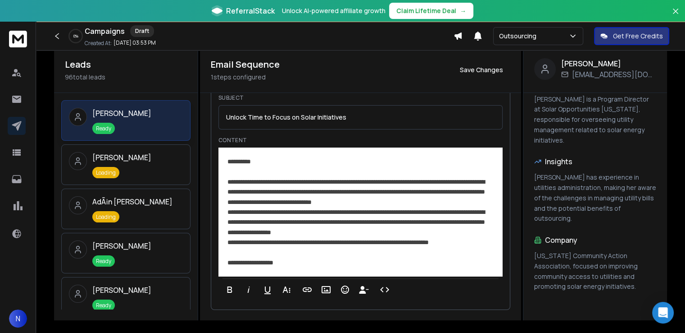
click at [325, 186] on p "**********" at bounding box center [358, 181] width 260 height 50
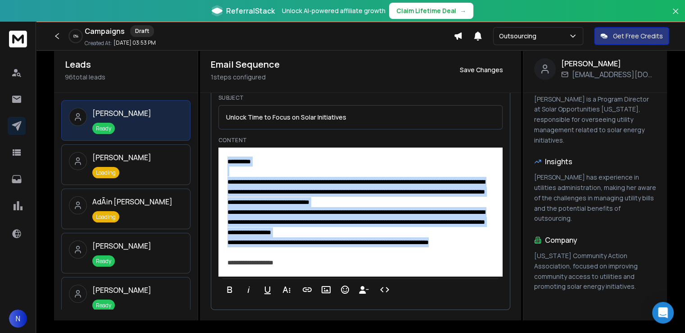
drag, startPoint x: 478, startPoint y: 240, endPoint x: 225, endPoint y: 162, distance: 264.0
click at [225, 162] on div "**********" at bounding box center [361, 211] width 284 height 129
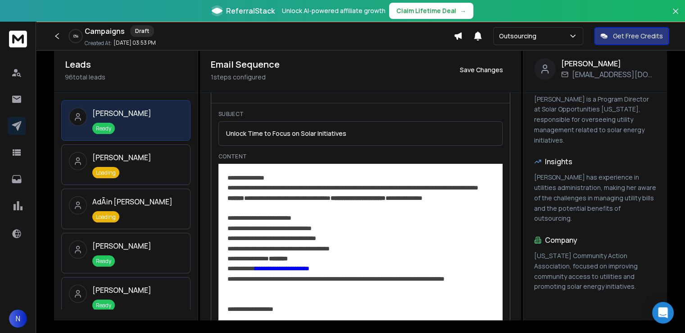
scroll to position [0, 0]
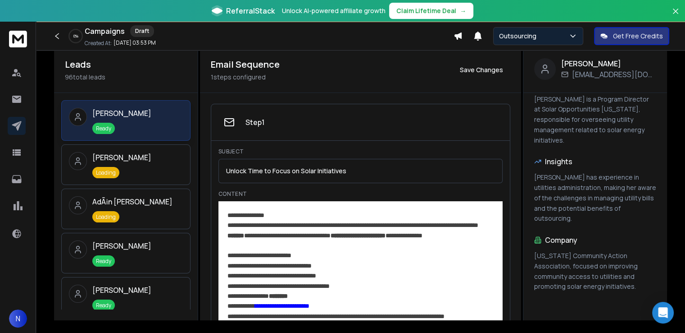
click at [557, 35] on div "Outsourcing" at bounding box center [538, 36] width 78 height 9
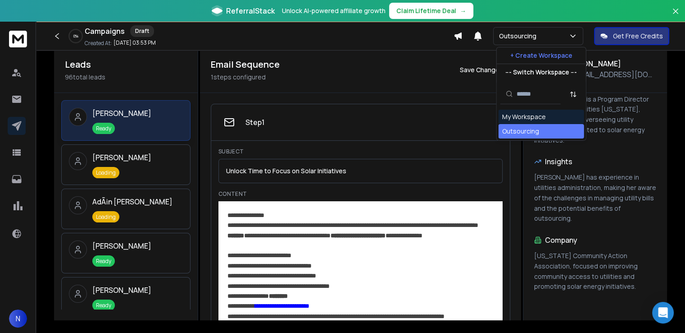
click at [406, 84] on div "Email Sequence 1 steps configured Save Changes" at bounding box center [360, 70] width 321 height 46
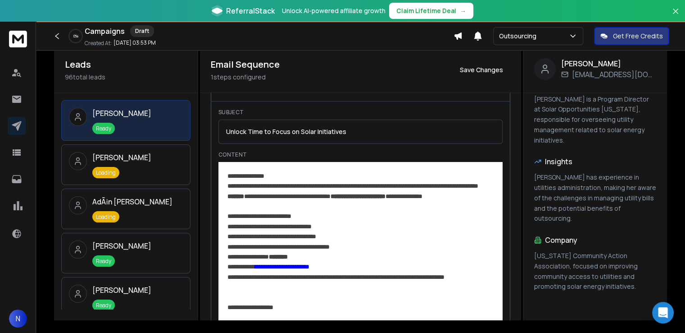
scroll to position [84, 0]
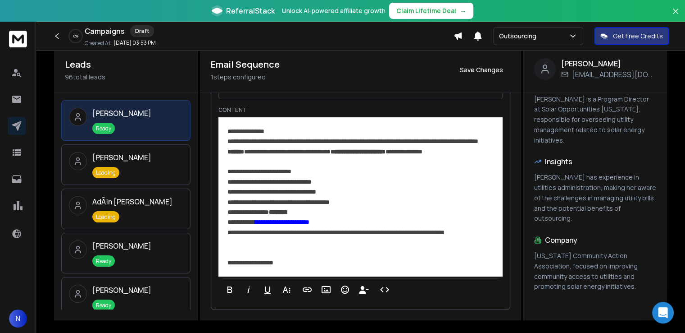
click at [246, 242] on p "**********" at bounding box center [358, 237] width 260 height 20
click at [231, 242] on p "**********" at bounding box center [358, 237] width 260 height 20
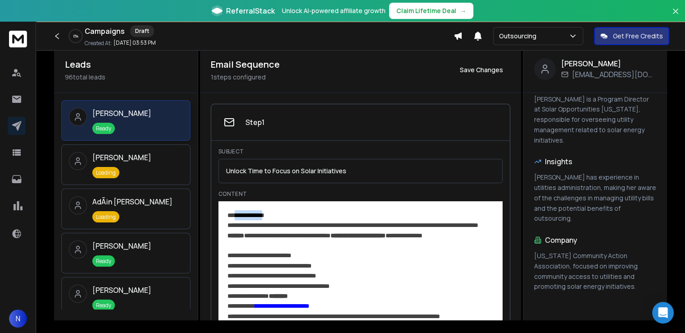
drag, startPoint x: 269, startPoint y: 216, endPoint x: 236, endPoint y: 216, distance: 33.8
click at [236, 216] on p "**********" at bounding box center [358, 215] width 260 height 10
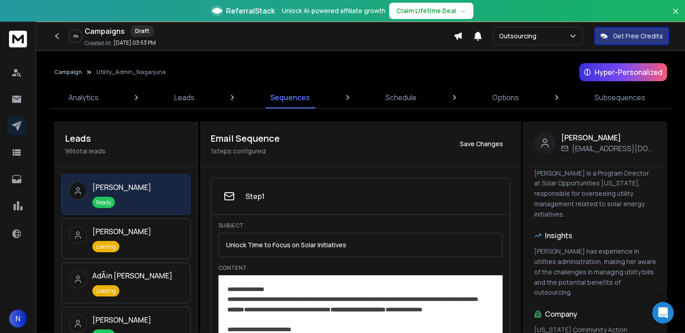
click at [347, 97] on icon at bounding box center [347, 97] width 7 height 7
click at [310, 100] on p "Sequences" at bounding box center [290, 97] width 40 height 11
click at [227, 143] on h2 "Email Sequence" at bounding box center [245, 138] width 69 height 13
click at [81, 144] on h2 "Leads" at bounding box center [126, 138] width 122 height 13
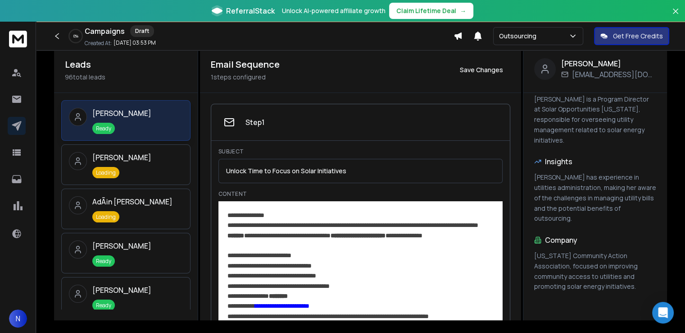
click at [374, 251] on p "**********" at bounding box center [358, 275] width 260 height 50
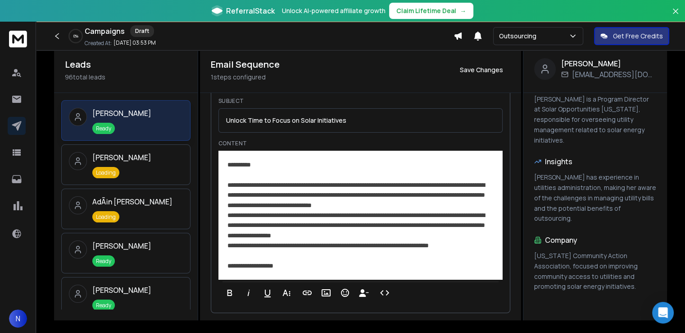
scroll to position [54, 0]
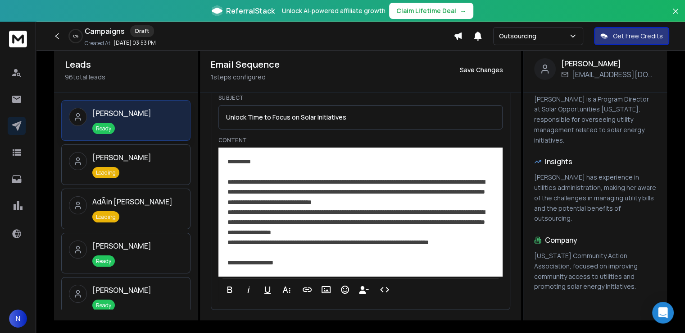
click at [392, 78] on div "Email Sequence 1 steps configured Save Changes" at bounding box center [361, 69] width 300 height 23
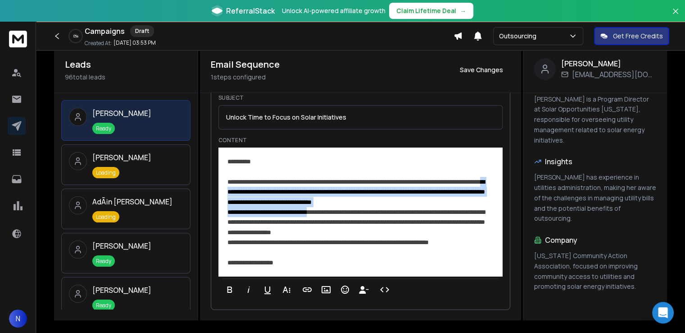
drag, startPoint x: 281, startPoint y: 188, endPoint x: 324, endPoint y: 211, distance: 48.2
click at [323, 211] on div "**********" at bounding box center [361, 211] width 284 height 129
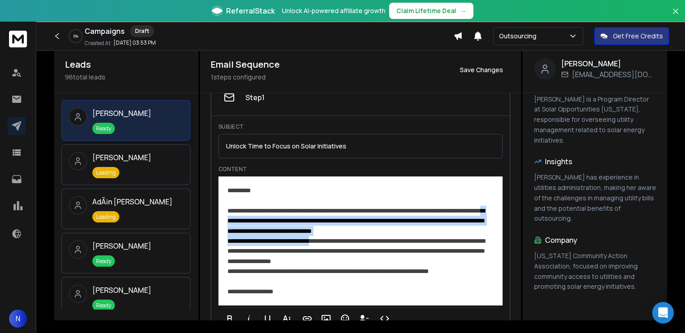
scroll to position [0, 0]
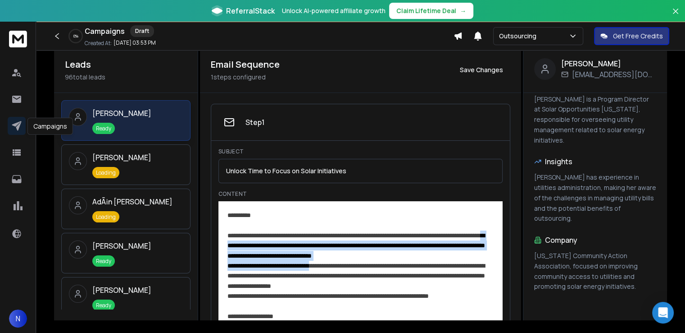
click at [17, 128] on icon at bounding box center [16, 125] width 9 height 9
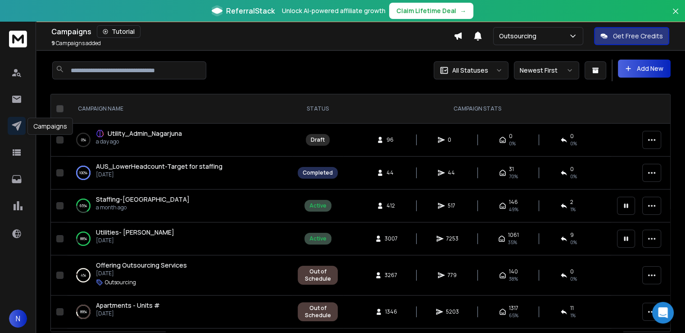
click at [643, 140] on button "button" at bounding box center [652, 140] width 19 height 18
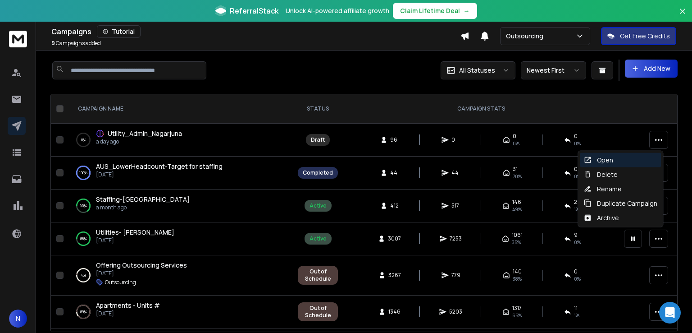
click at [349, 141] on div "96 0 0 0% 0 0%" at bounding box center [481, 139] width 265 height 14
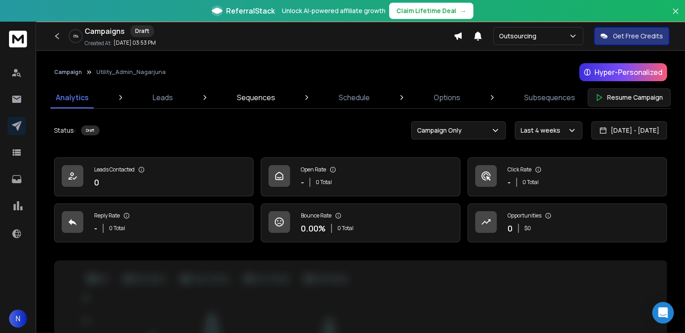
click at [278, 99] on link "Sequences" at bounding box center [256, 98] width 49 height 22
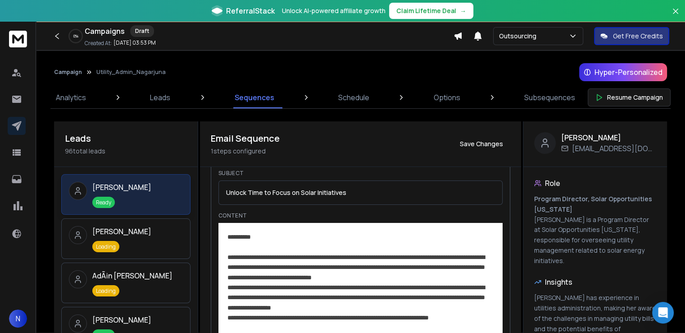
scroll to position [54, 0]
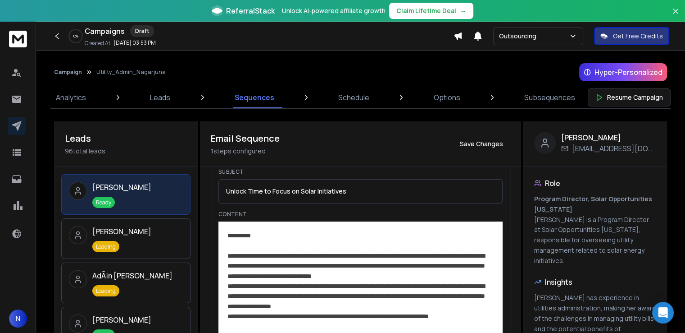
drag, startPoint x: 218, startPoint y: 154, endPoint x: 274, endPoint y: 154, distance: 55.9
click at [272, 154] on p "1 steps configured" at bounding box center [245, 150] width 69 height 9
click at [317, 151] on div "Email Sequence 1 steps configured Save Changes" at bounding box center [361, 143] width 300 height 23
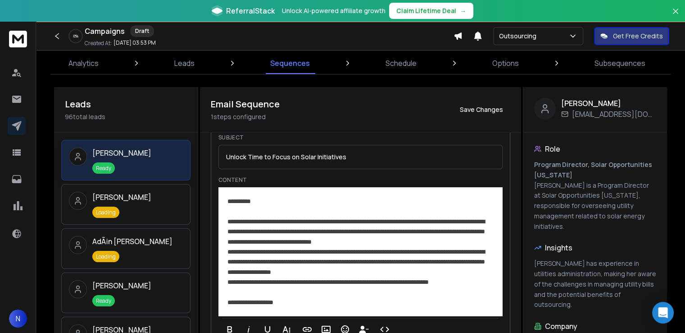
scroll to position [74, 0]
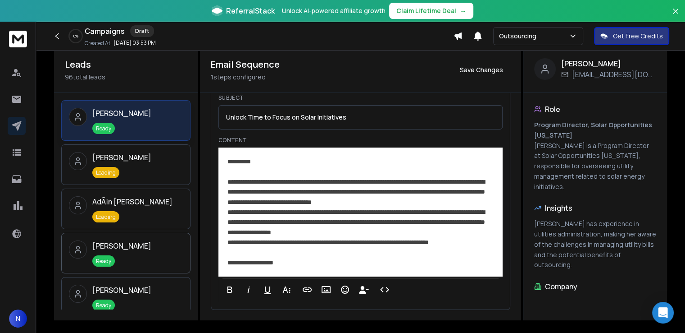
click at [114, 252] on div "[PERSON_NAME] Ready" at bounding box center [137, 252] width 91 height 25
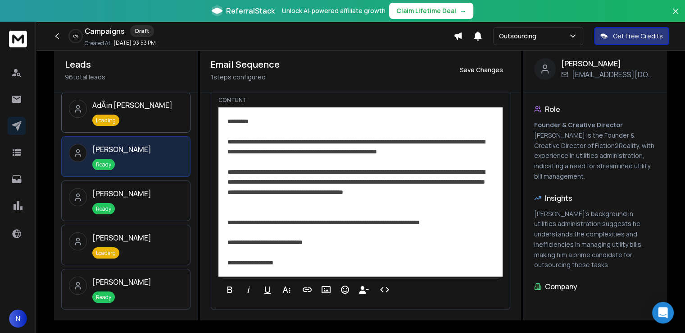
scroll to position [135, 0]
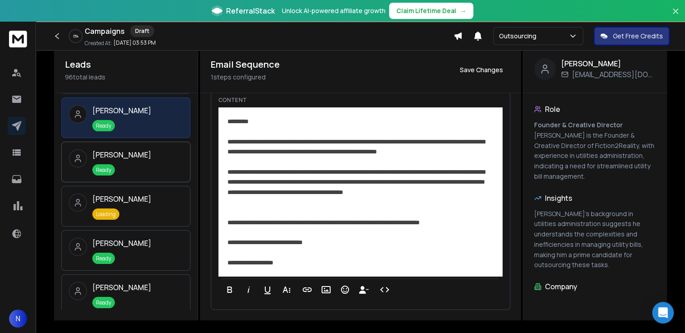
click at [146, 169] on div "Ready" at bounding box center [137, 169] width 91 height 11
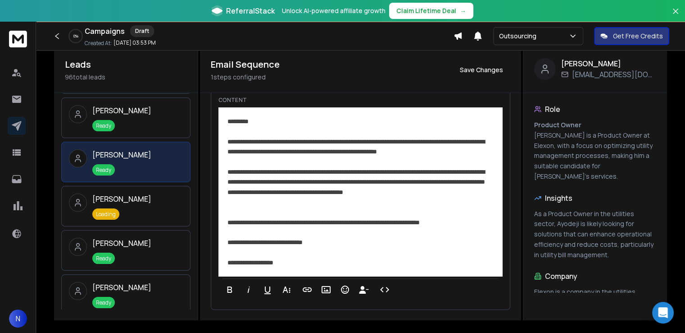
scroll to position [43, 0]
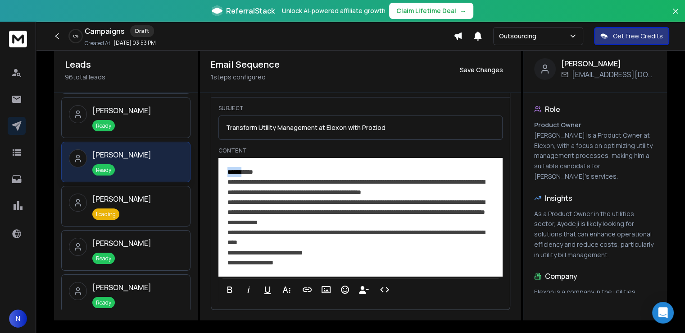
drag, startPoint x: 229, startPoint y: 172, endPoint x: 247, endPoint y: 170, distance: 18.1
click at [247, 170] on p "**********" at bounding box center [358, 172] width 260 height 10
click at [247, 171] on p "**********" at bounding box center [358, 172] width 260 height 10
click at [260, 172] on p "**********" at bounding box center [358, 172] width 260 height 10
drag, startPoint x: 287, startPoint y: 260, endPoint x: 220, endPoint y: 258, distance: 67.6
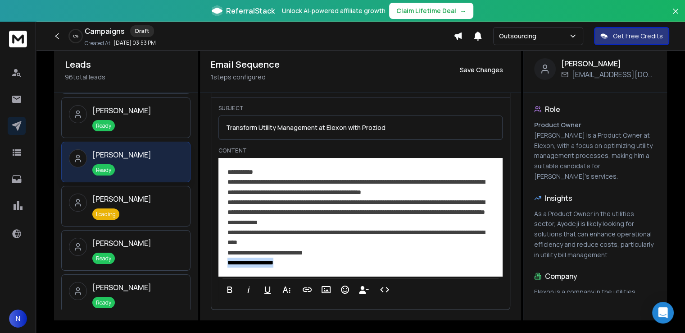
click at [222, 259] on div "**********" at bounding box center [361, 217] width 284 height 119
click at [287, 215] on p "**********" at bounding box center [358, 212] width 260 height 30
click at [124, 212] on div "Loading" at bounding box center [137, 213] width 91 height 11
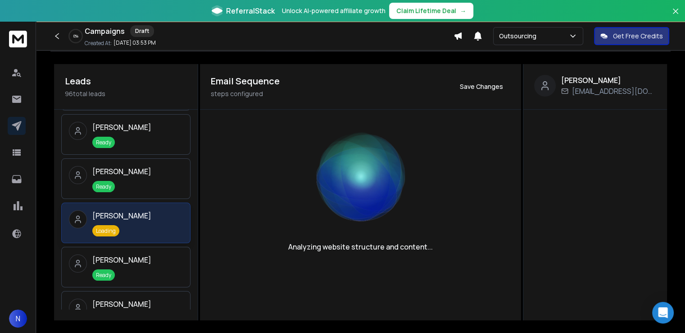
scroll to position [57, 0]
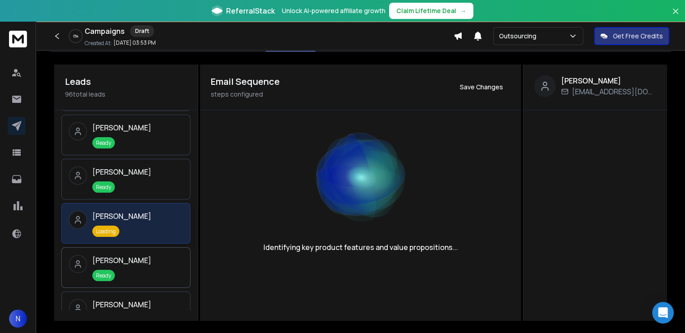
click at [125, 259] on h3 "[PERSON_NAME]" at bounding box center [121, 260] width 59 height 11
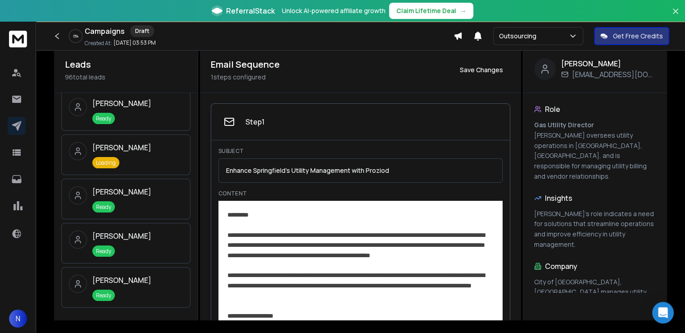
scroll to position [0, 0]
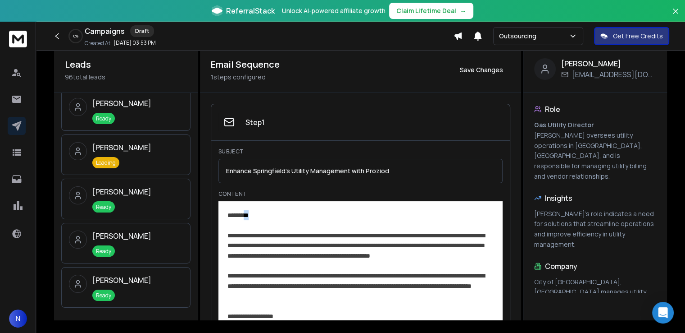
click at [253, 212] on p "**********" at bounding box center [358, 240] width 260 height 60
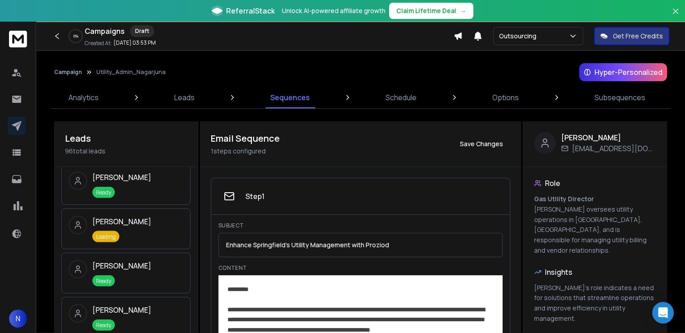
click at [347, 138] on div "Email Sequence 1 steps configured Save Changes" at bounding box center [361, 143] width 300 height 23
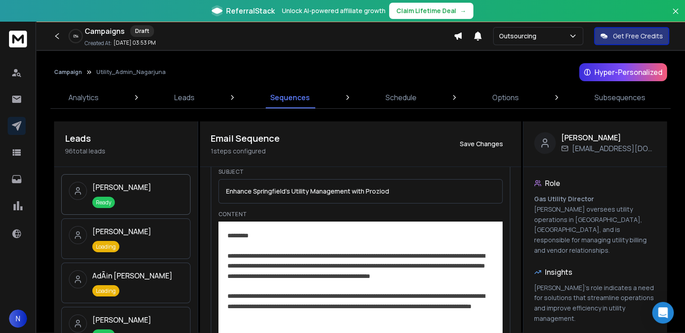
click at [126, 190] on h3 "[PERSON_NAME]" at bounding box center [121, 187] width 59 height 11
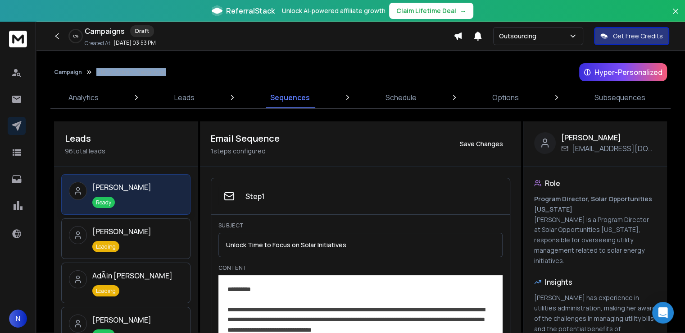
drag, startPoint x: 169, startPoint y: 72, endPoint x: 95, endPoint y: 71, distance: 74.4
click at [95, 71] on div "Campaign Utility_Admin_Nagarjuna" at bounding box center [315, 71] width 522 height 7
click at [195, 73] on div "Campaign Utility_Admin_Nagarjuna" at bounding box center [315, 71] width 522 height 7
click at [196, 100] on link "Leads" at bounding box center [184, 98] width 31 height 22
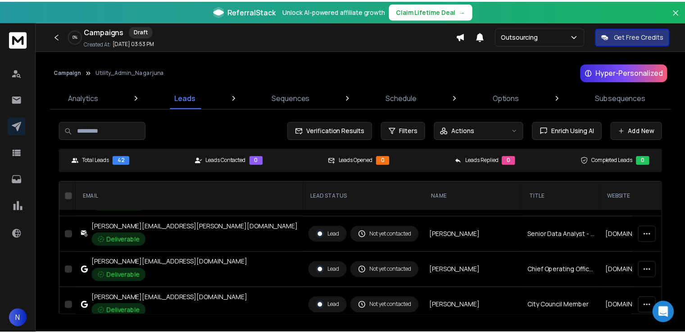
scroll to position [1213, 0]
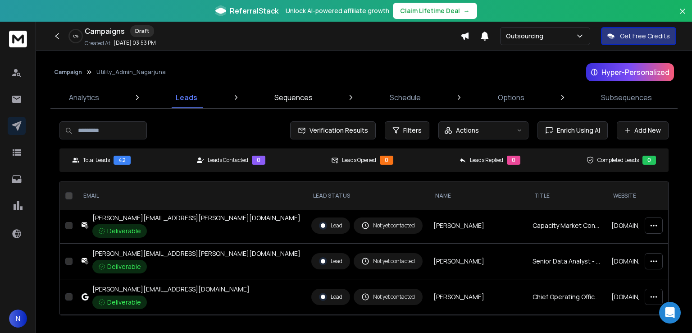
click at [301, 99] on p "Sequences" at bounding box center [293, 97] width 38 height 11
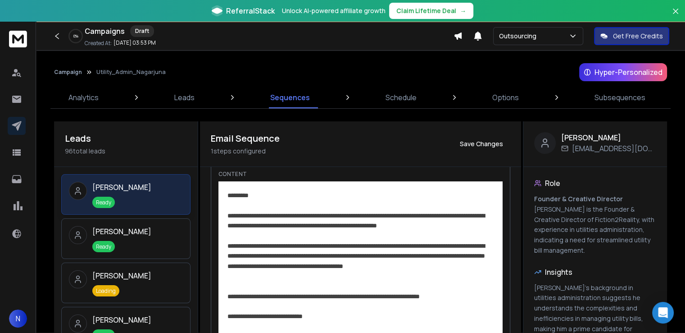
scroll to position [74, 0]
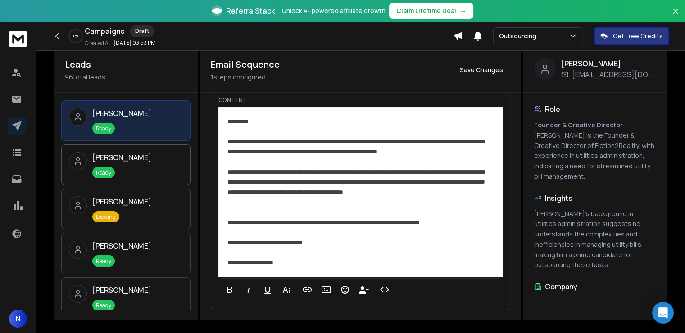
click at [151, 172] on div "Ready" at bounding box center [137, 171] width 91 height 11
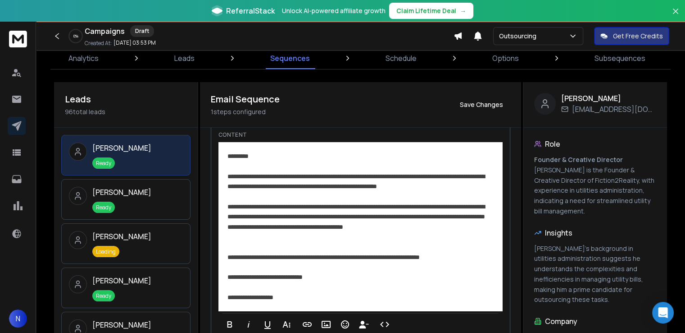
scroll to position [74, 0]
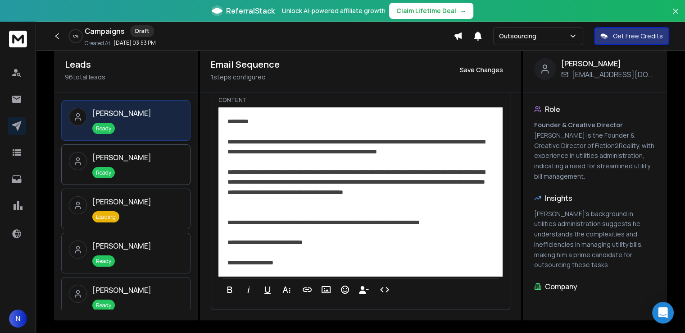
click at [142, 159] on div "[PERSON_NAME]" at bounding box center [137, 157] width 91 height 11
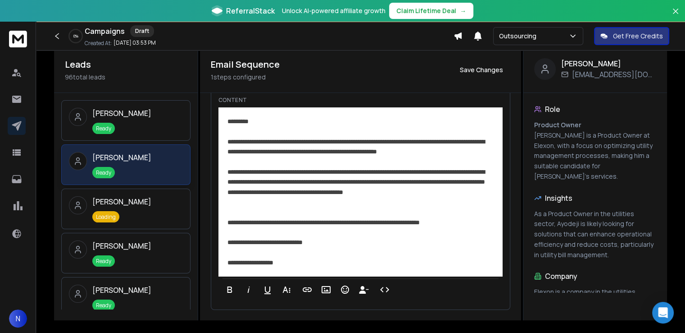
scroll to position [43, 0]
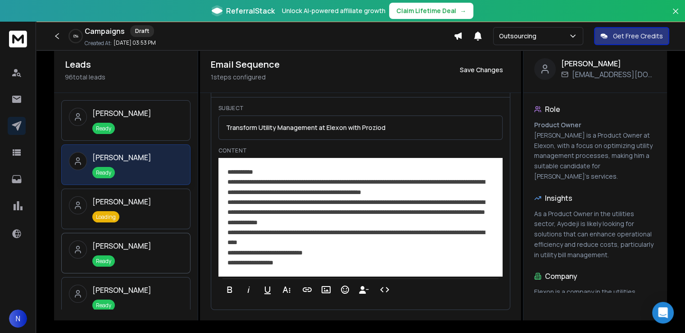
click at [129, 258] on div "Ready" at bounding box center [137, 260] width 91 height 11
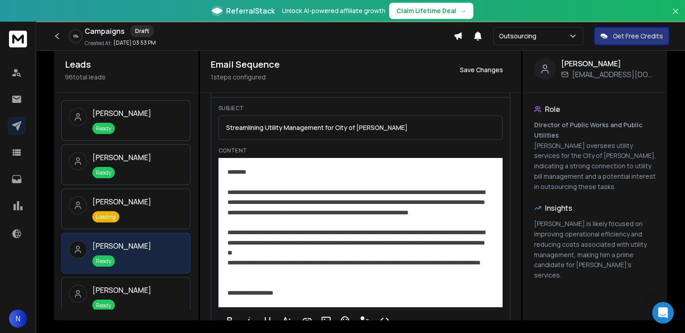
scroll to position [74, 0]
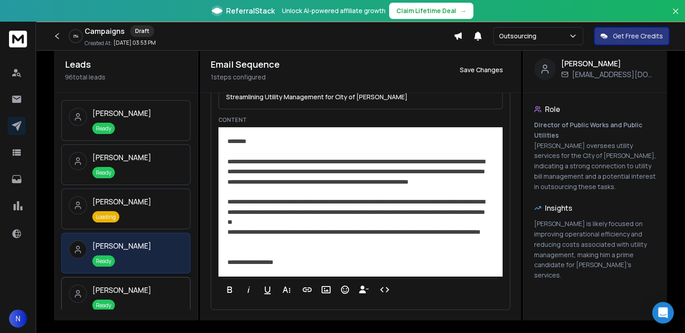
click at [146, 292] on div "[PERSON_NAME]" at bounding box center [137, 289] width 91 height 11
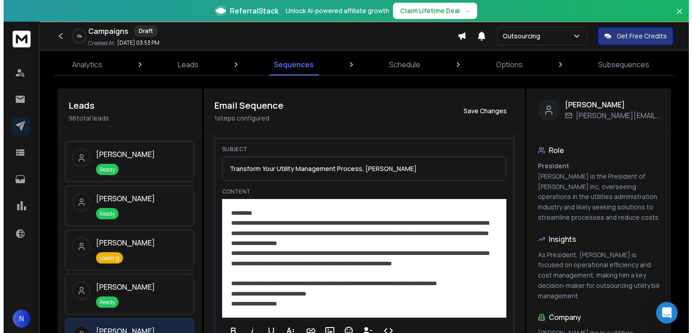
scroll to position [0, 0]
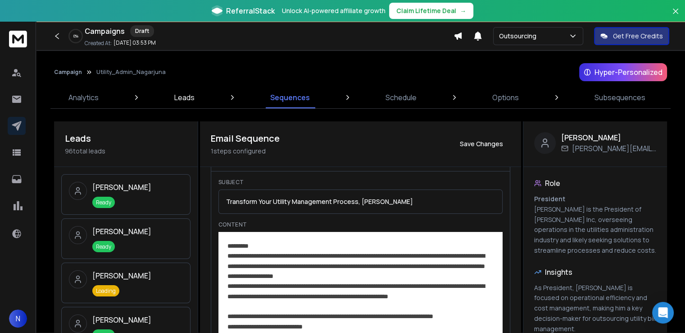
click at [187, 100] on p "Leads" at bounding box center [184, 97] width 20 height 11
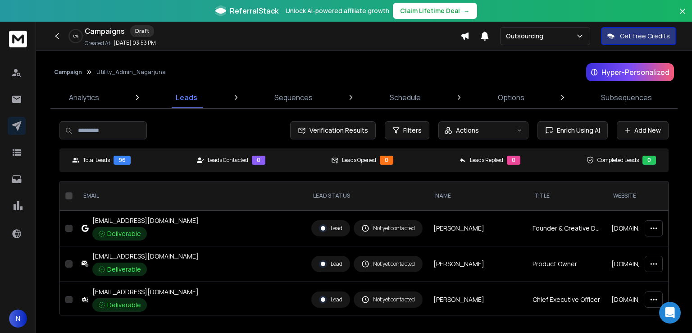
click at [224, 131] on div "Verification Results Filters Actions Enrich Using AI Add New" at bounding box center [363, 130] width 609 height 18
click at [403, 129] on button "Filters" at bounding box center [407, 130] width 45 height 18
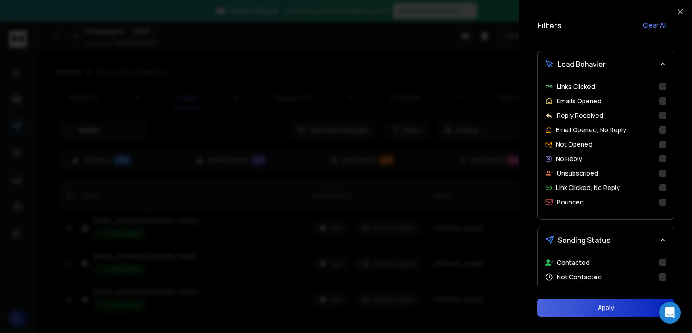
click at [394, 128] on div at bounding box center [346, 166] width 692 height 333
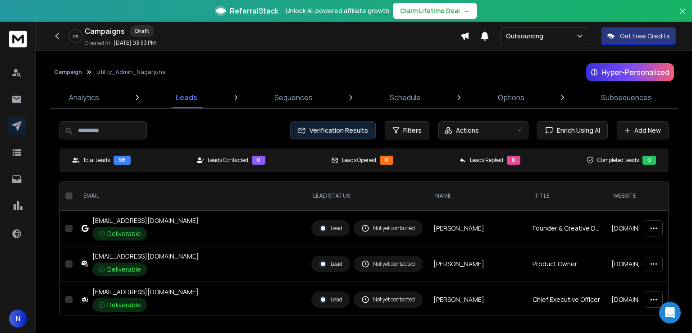
click at [352, 130] on span "Verification Results" at bounding box center [337, 130] width 62 height 9
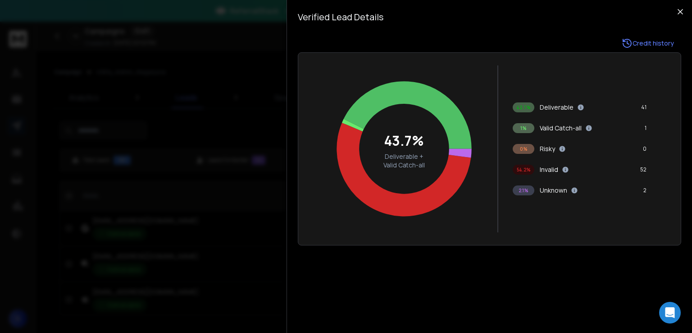
click at [677, 10] on icon "button" at bounding box center [680, 11] width 9 height 9
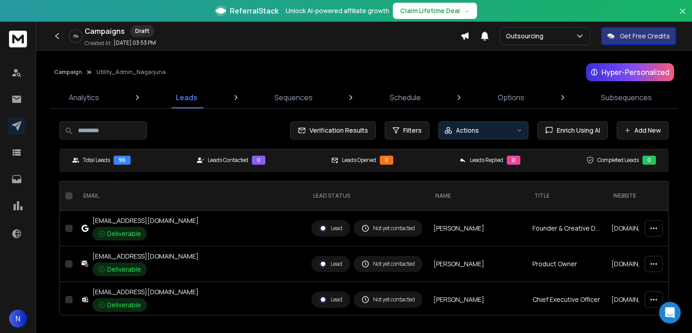
click at [518, 130] on icon "button" at bounding box center [519, 130] width 6 height 7
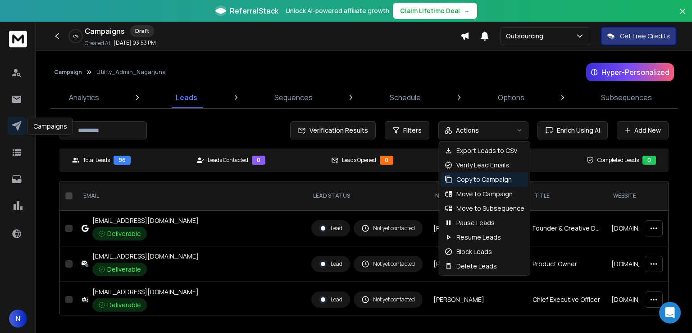
click at [11, 120] on link at bounding box center [17, 126] width 18 height 18
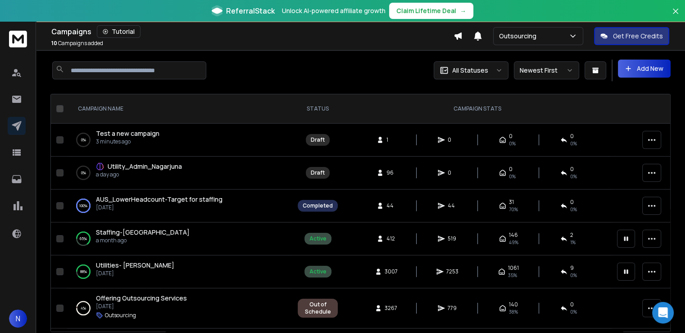
click at [622, 235] on icon at bounding box center [626, 238] width 8 height 8
click at [164, 163] on span "Utility_Admin_Nagarjuna" at bounding box center [145, 166] width 74 height 9
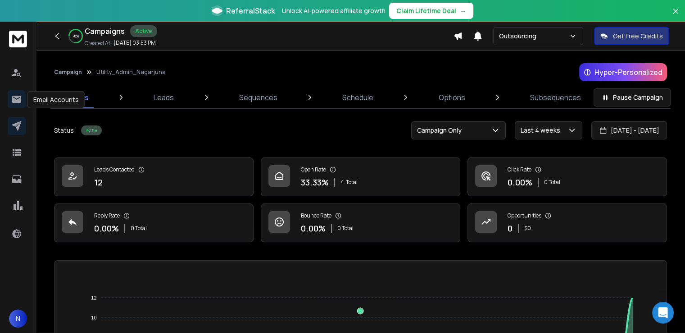
click at [18, 99] on icon at bounding box center [16, 99] width 9 height 7
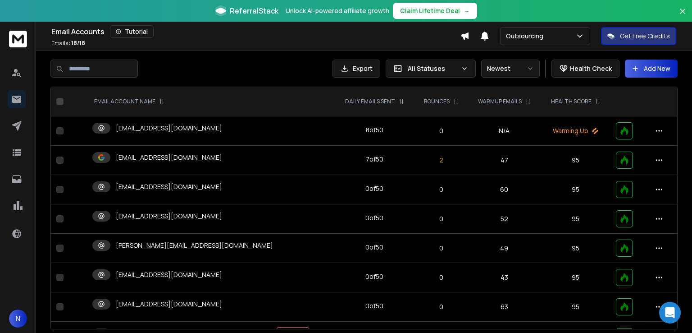
click at [655, 158] on icon at bounding box center [659, 160] width 8 height 8
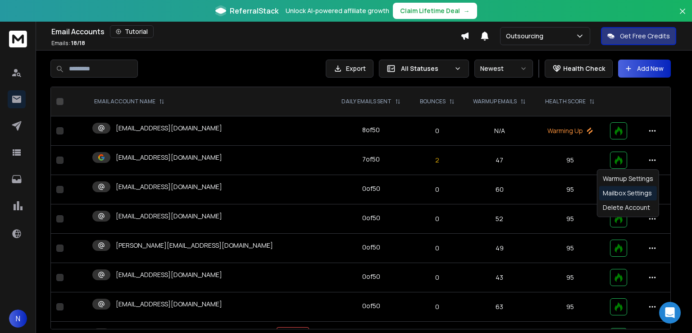
click at [622, 191] on div "Mailbox Settings" at bounding box center [628, 193] width 58 height 14
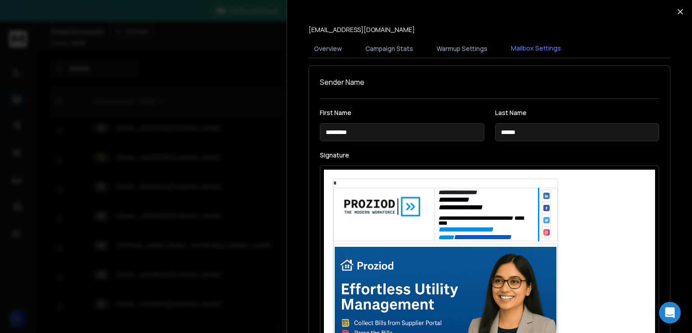
click at [680, 11] on icon "button" at bounding box center [680, 11] width 9 height 9
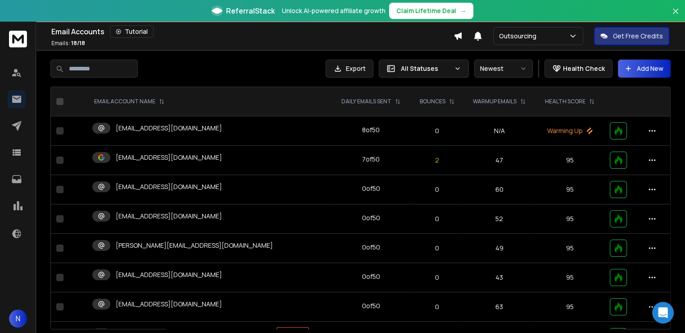
click at [263, 128] on div "[EMAIL_ADDRESS][DOMAIN_NAME]" at bounding box center [209, 128] width 234 height 11
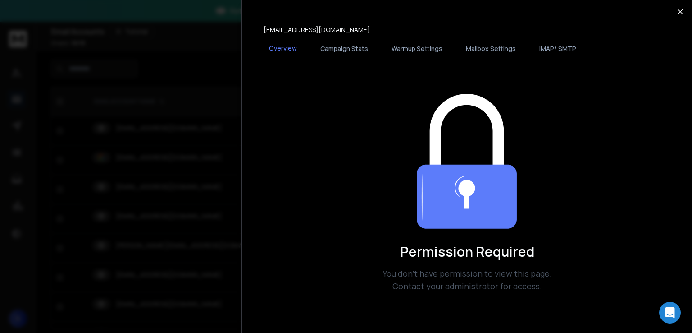
click at [678, 11] on icon "button" at bounding box center [680, 11] width 5 height 5
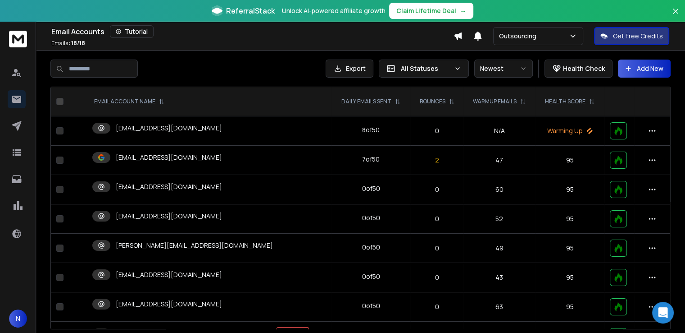
click at [138, 128] on p "[EMAIL_ADDRESS][DOMAIN_NAME]" at bounding box center [169, 127] width 106 height 9
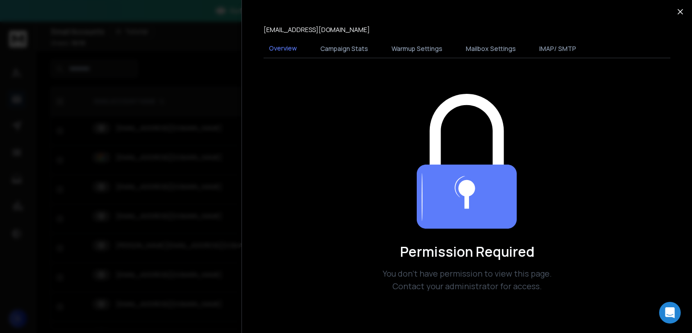
click at [676, 9] on icon "button" at bounding box center [680, 11] width 9 height 9
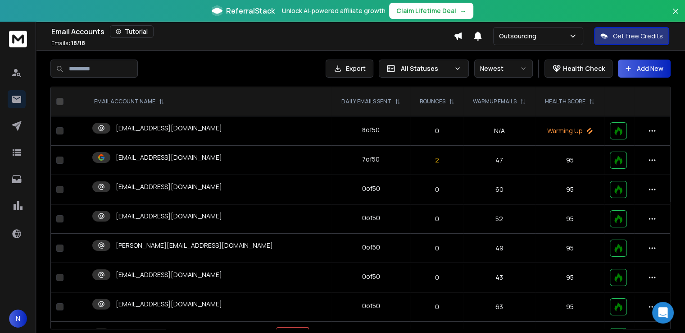
click at [155, 156] on p "[EMAIL_ADDRESS][DOMAIN_NAME]" at bounding box center [169, 157] width 106 height 9
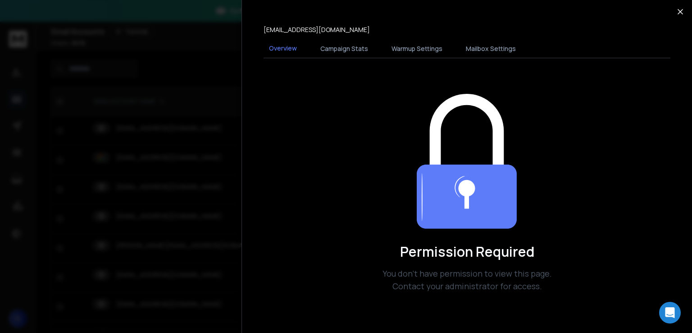
click at [676, 13] on icon "button" at bounding box center [680, 11] width 9 height 9
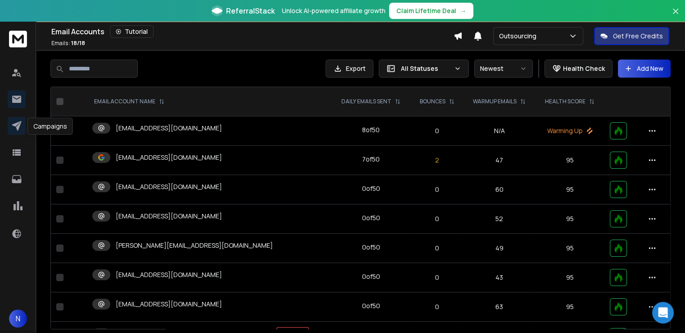
click at [11, 123] on icon at bounding box center [16, 125] width 11 height 11
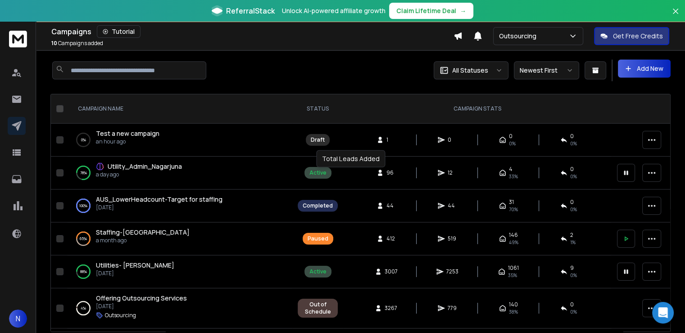
click at [387, 170] on span "96" at bounding box center [391, 172] width 9 height 7
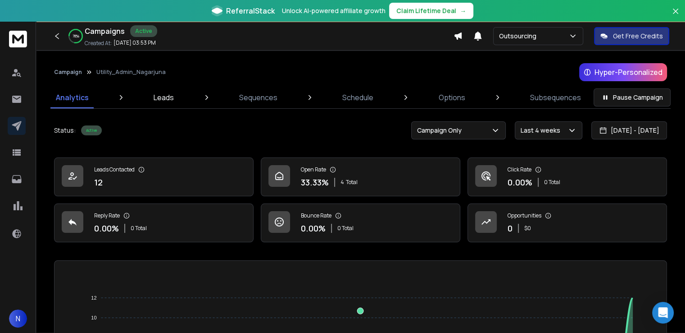
click at [159, 96] on p "Leads" at bounding box center [164, 97] width 20 height 11
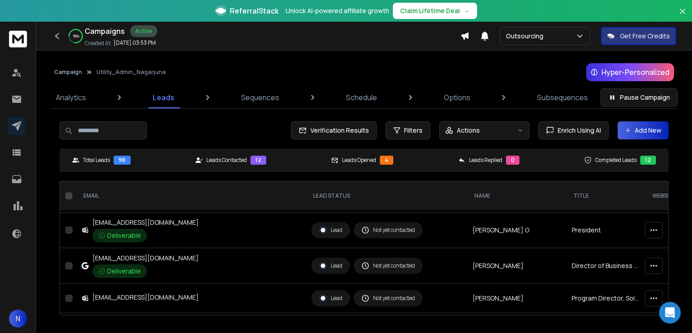
scroll to position [1532, 0]
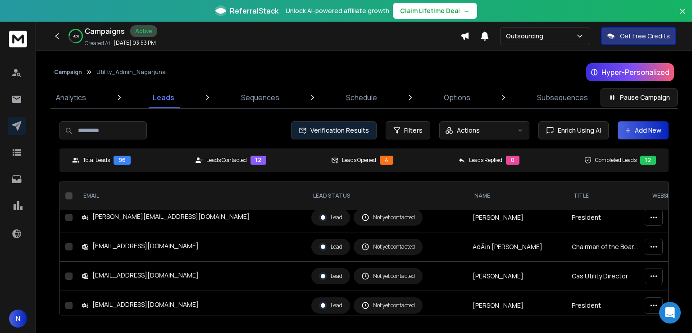
click at [343, 129] on span "Verification Results" at bounding box center [338, 130] width 62 height 9
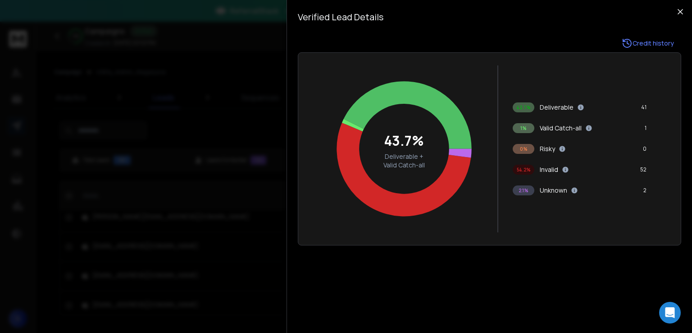
click at [678, 9] on icon "button" at bounding box center [680, 11] width 5 height 5
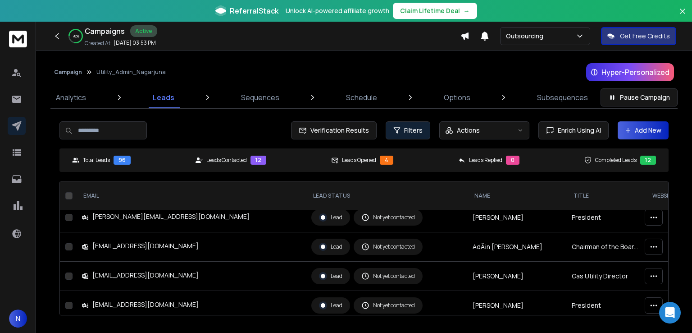
click at [408, 132] on span "Filters" at bounding box center [413, 130] width 18 height 9
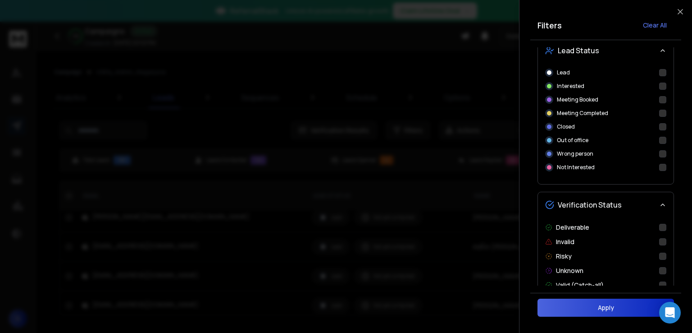
scroll to position [431, 0]
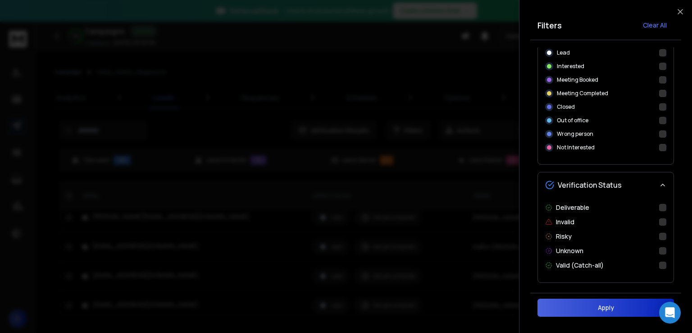
click at [659, 219] on button "Invalid" at bounding box center [662, 221] width 7 height 7
click at [606, 309] on button "Apply" at bounding box center [606, 307] width 137 height 18
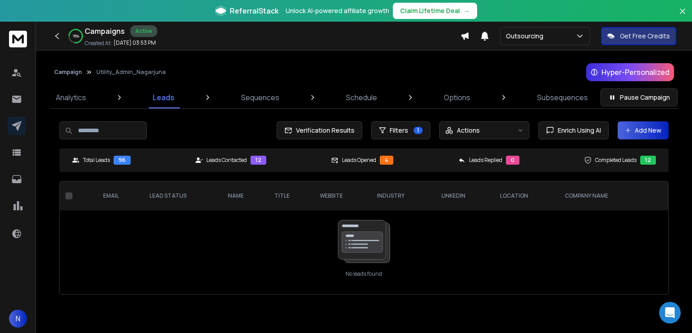
click at [373, 161] on p "Leads Opened" at bounding box center [359, 159] width 34 height 7
click at [402, 130] on span "Filters" at bounding box center [399, 130] width 18 height 9
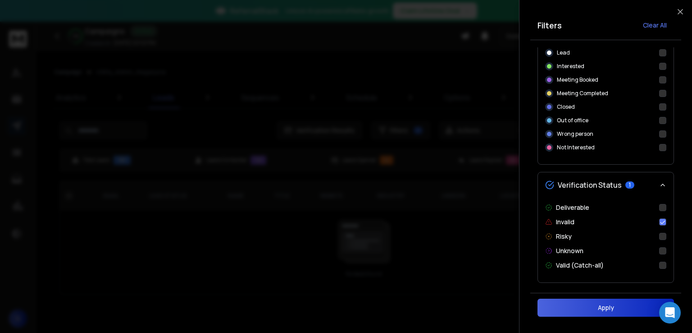
click at [659, 235] on button "Risky" at bounding box center [662, 236] width 7 height 7
click at [659, 249] on button "Unknown" at bounding box center [662, 250] width 7 height 7
click at [659, 263] on button "Valid (Catch-all)" at bounding box center [662, 264] width 7 height 7
click at [591, 302] on button "Apply" at bounding box center [606, 307] width 137 height 18
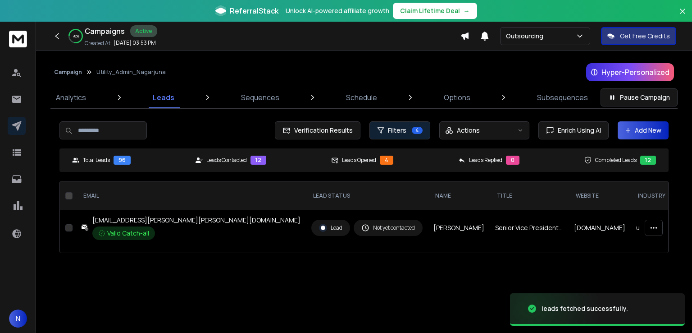
click at [401, 130] on span "Filters" at bounding box center [397, 130] width 18 height 9
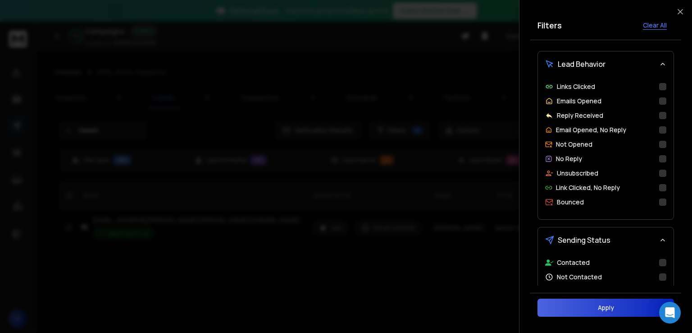
click at [648, 20] on button "Clear All" at bounding box center [655, 25] width 38 height 18
click at [661, 24] on button "Clear All" at bounding box center [655, 25] width 38 height 18
click at [618, 310] on button "Apply" at bounding box center [606, 307] width 137 height 18
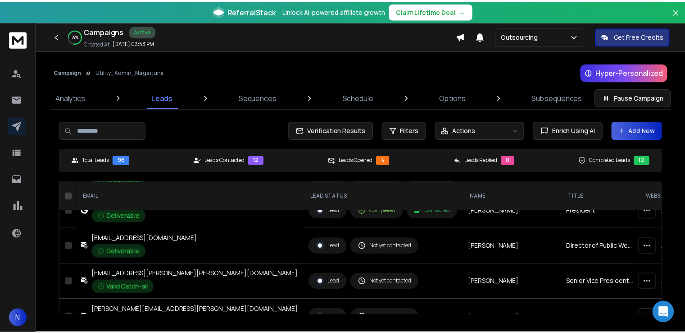
scroll to position [0, 0]
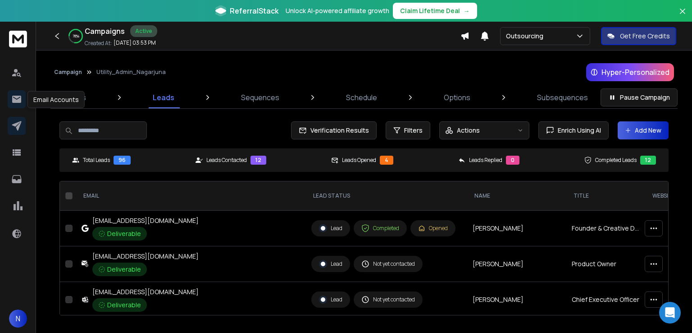
click at [10, 100] on link at bounding box center [17, 99] width 18 height 18
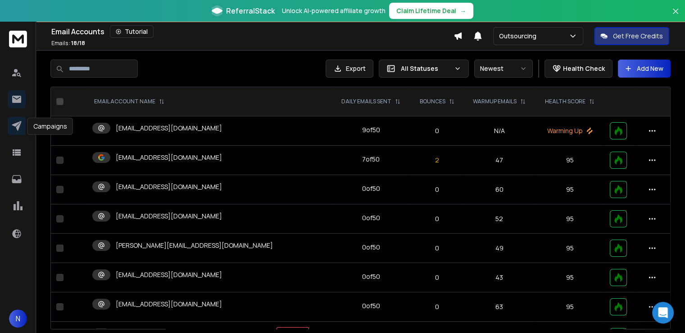
click at [18, 121] on icon at bounding box center [16, 125] width 11 height 11
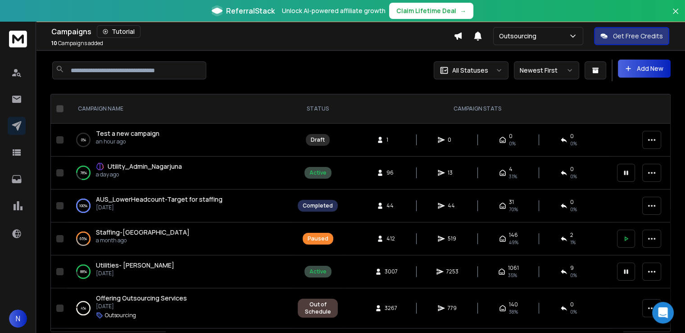
click at [128, 165] on span "Utility_Admin_Nagarjuna" at bounding box center [145, 166] width 74 height 9
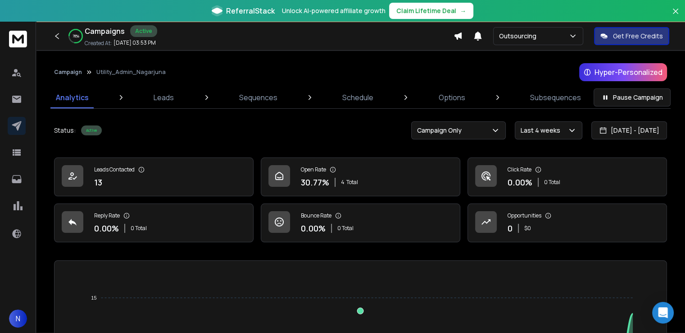
click at [351, 66] on div "Campaign Utility_Admin_Nagarjuna Hyper-Personalized" at bounding box center [360, 71] width 620 height 25
